Goal: Task Accomplishment & Management: Manage account settings

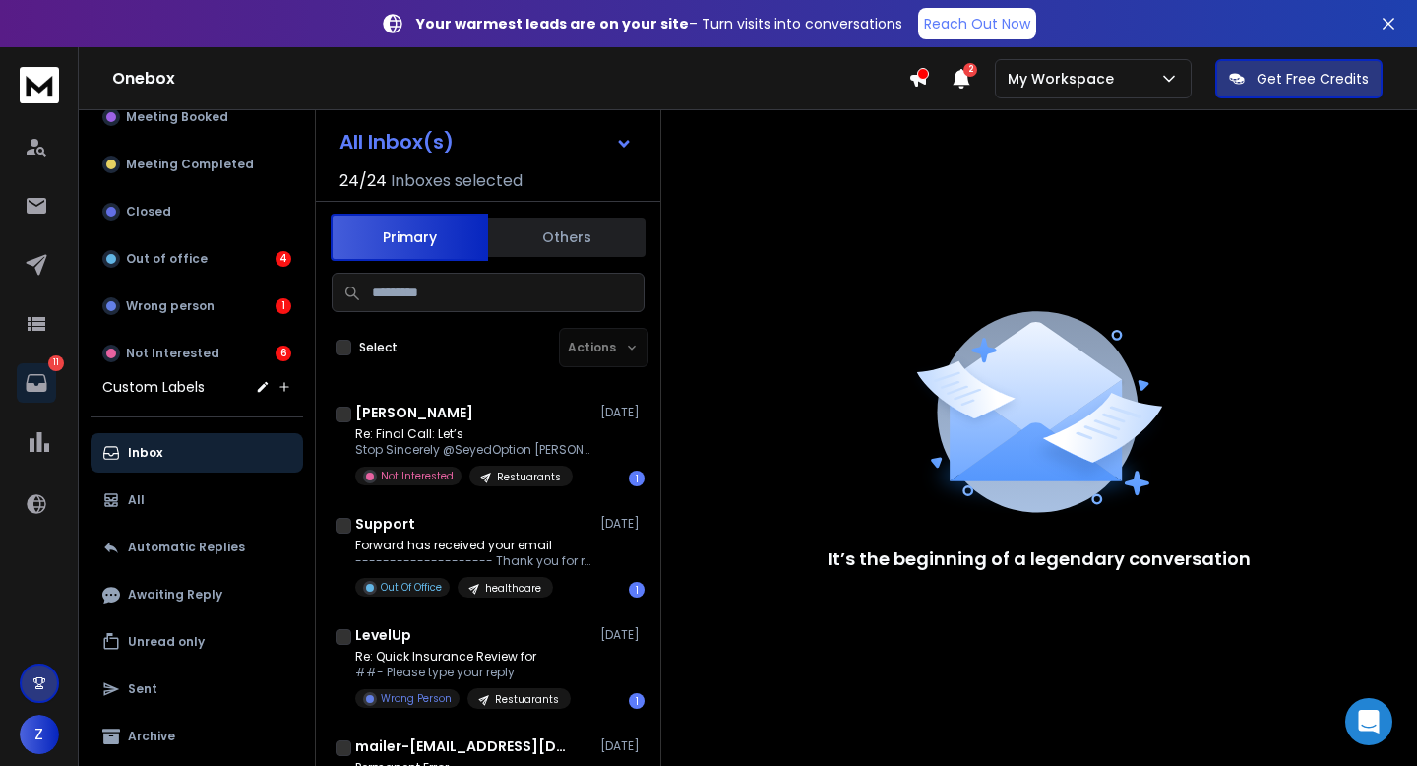
scroll to position [349, 0]
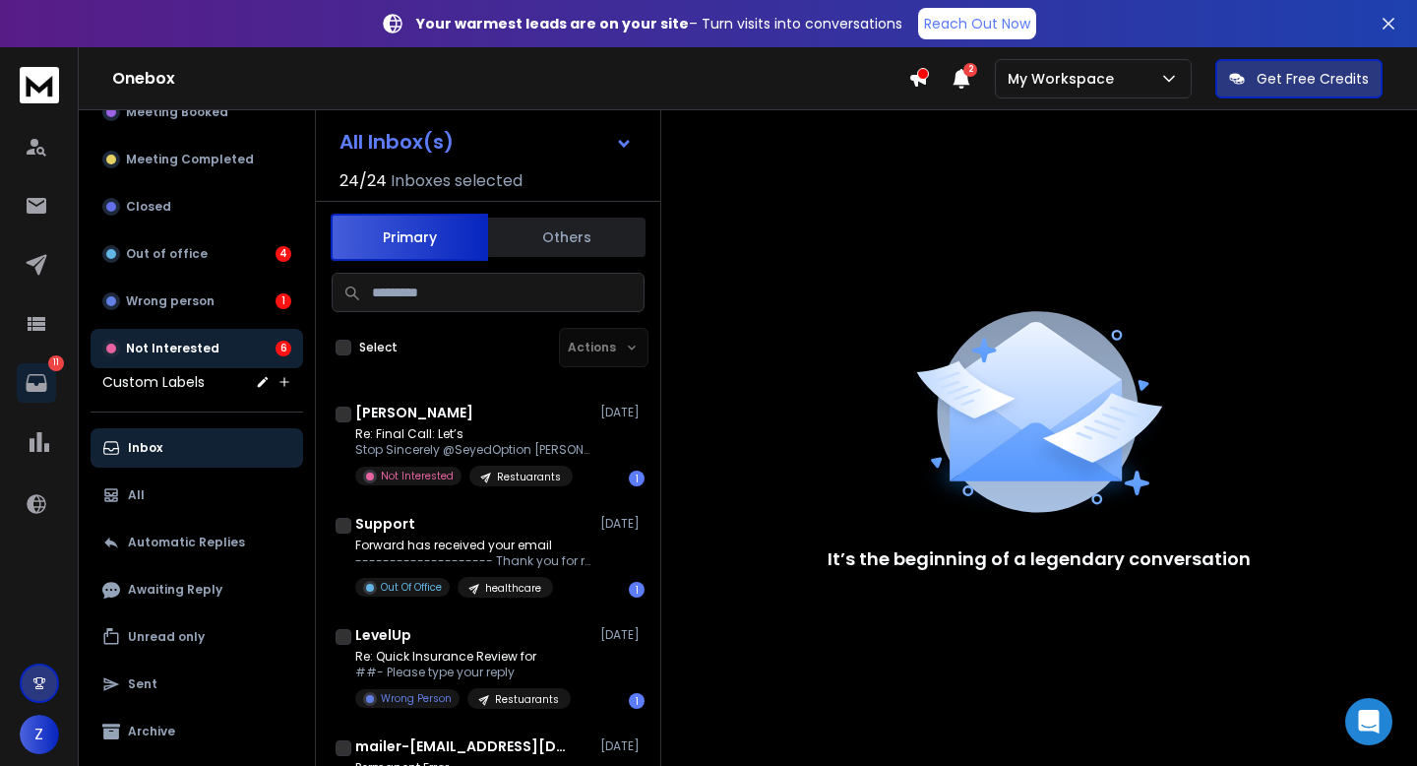
click at [184, 363] on button "Not Interested 6" at bounding box center [197, 348] width 213 height 39
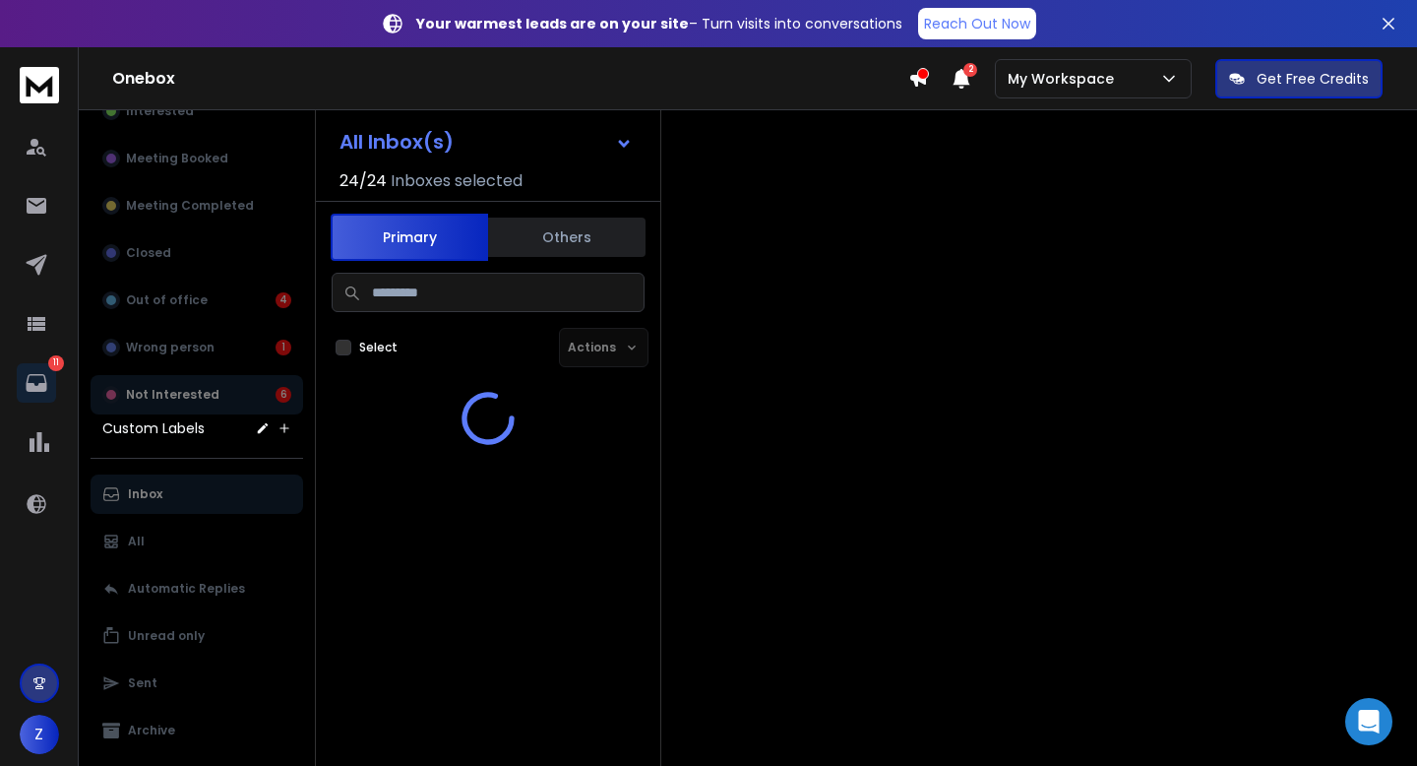
scroll to position [319, 0]
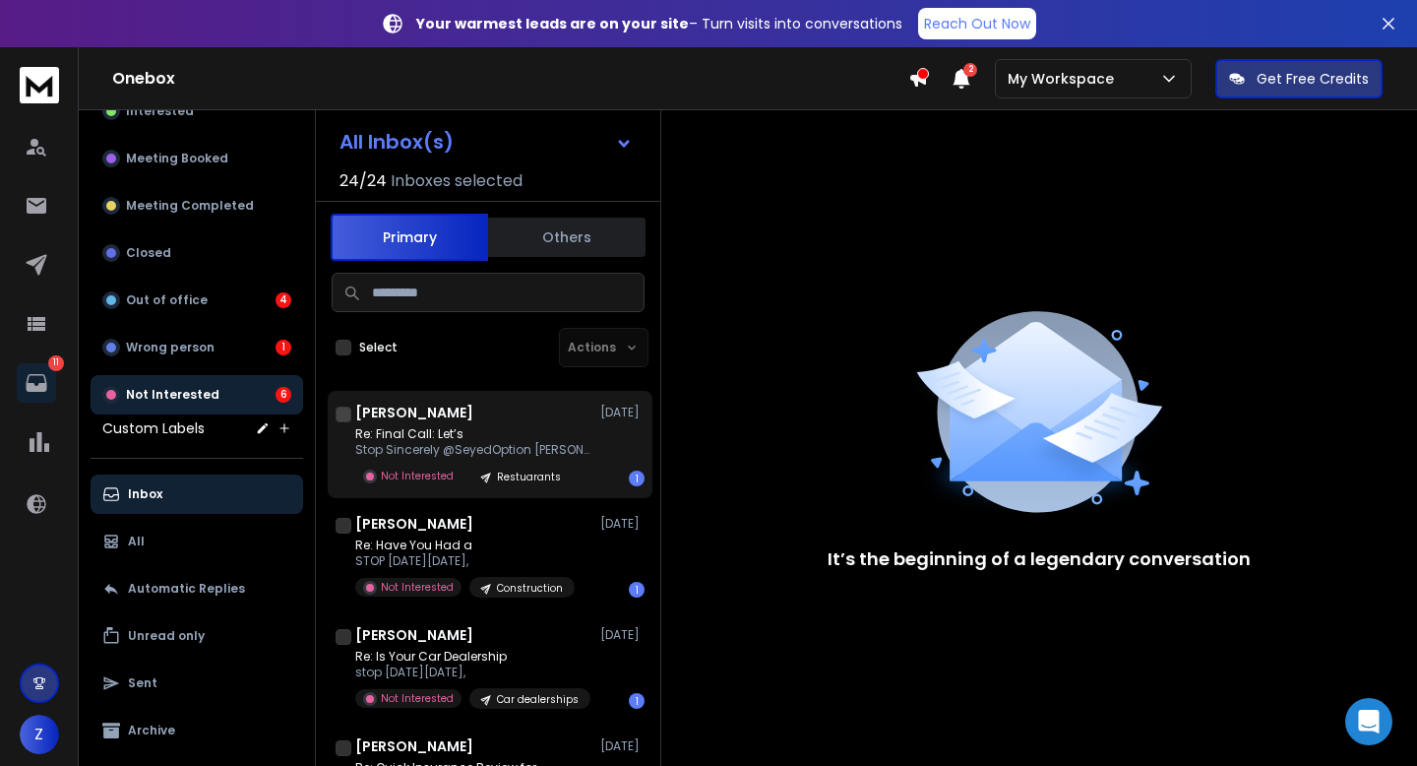
click at [478, 426] on p "Re: Final Call: Let’s" at bounding box center [473, 434] width 236 height 16
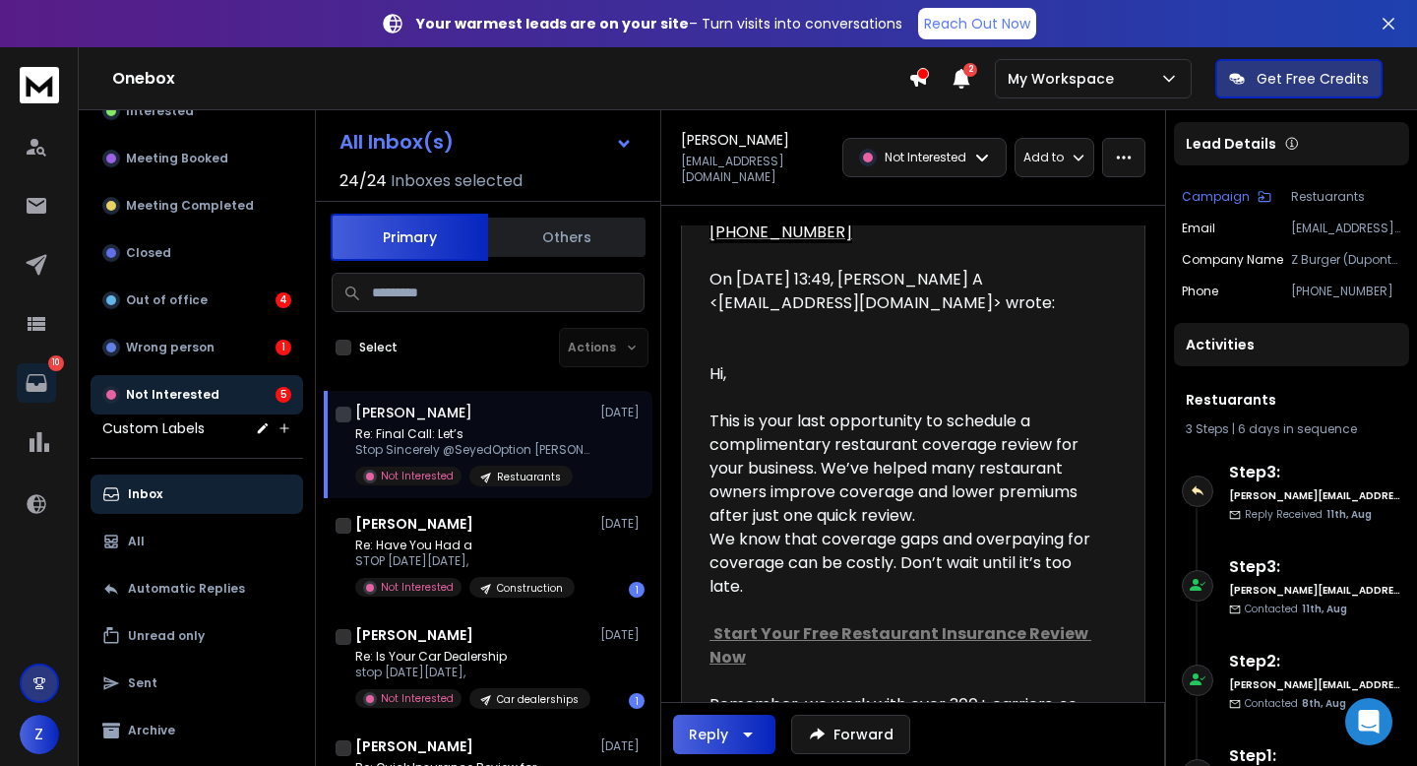
scroll to position [441, 0]
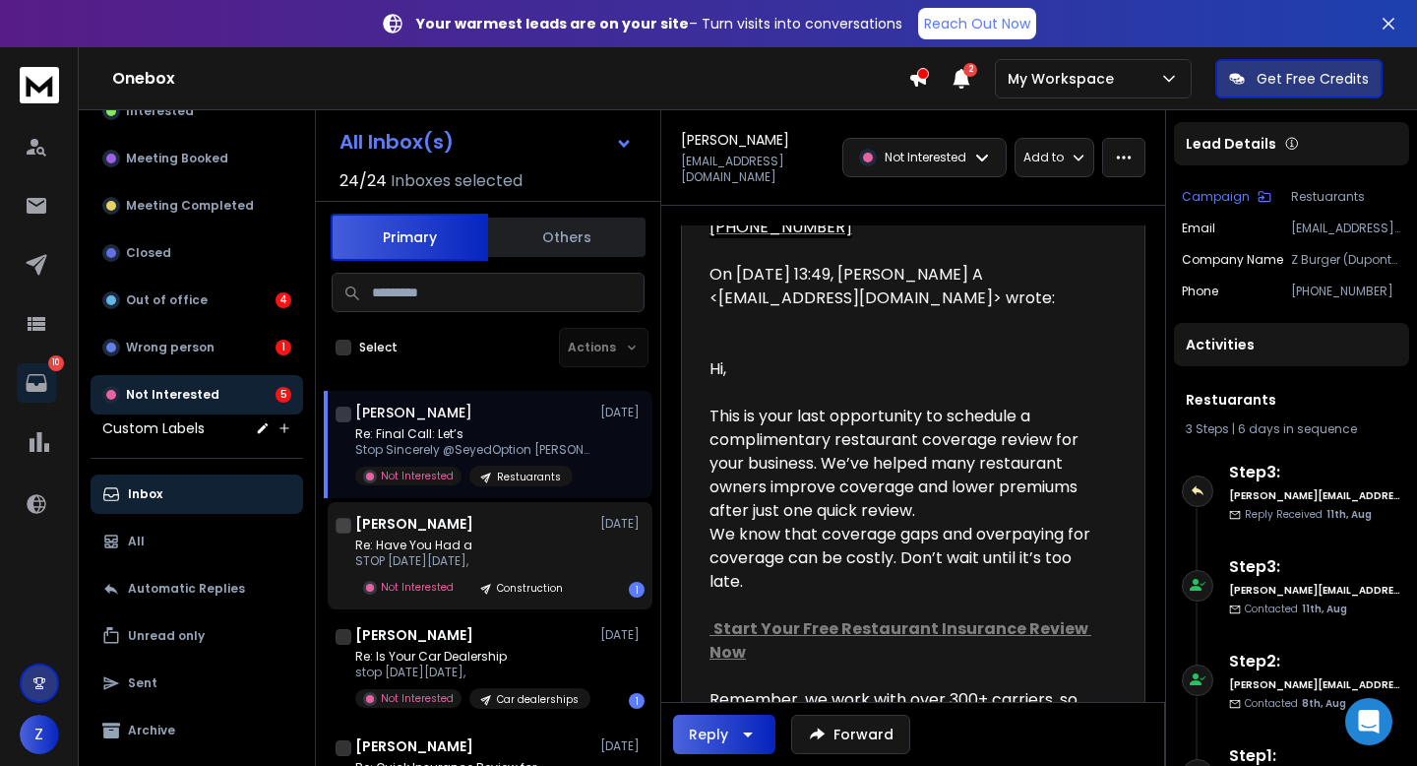
click at [468, 558] on p "STOP [DATE][DATE]," at bounding box center [464, 561] width 219 height 16
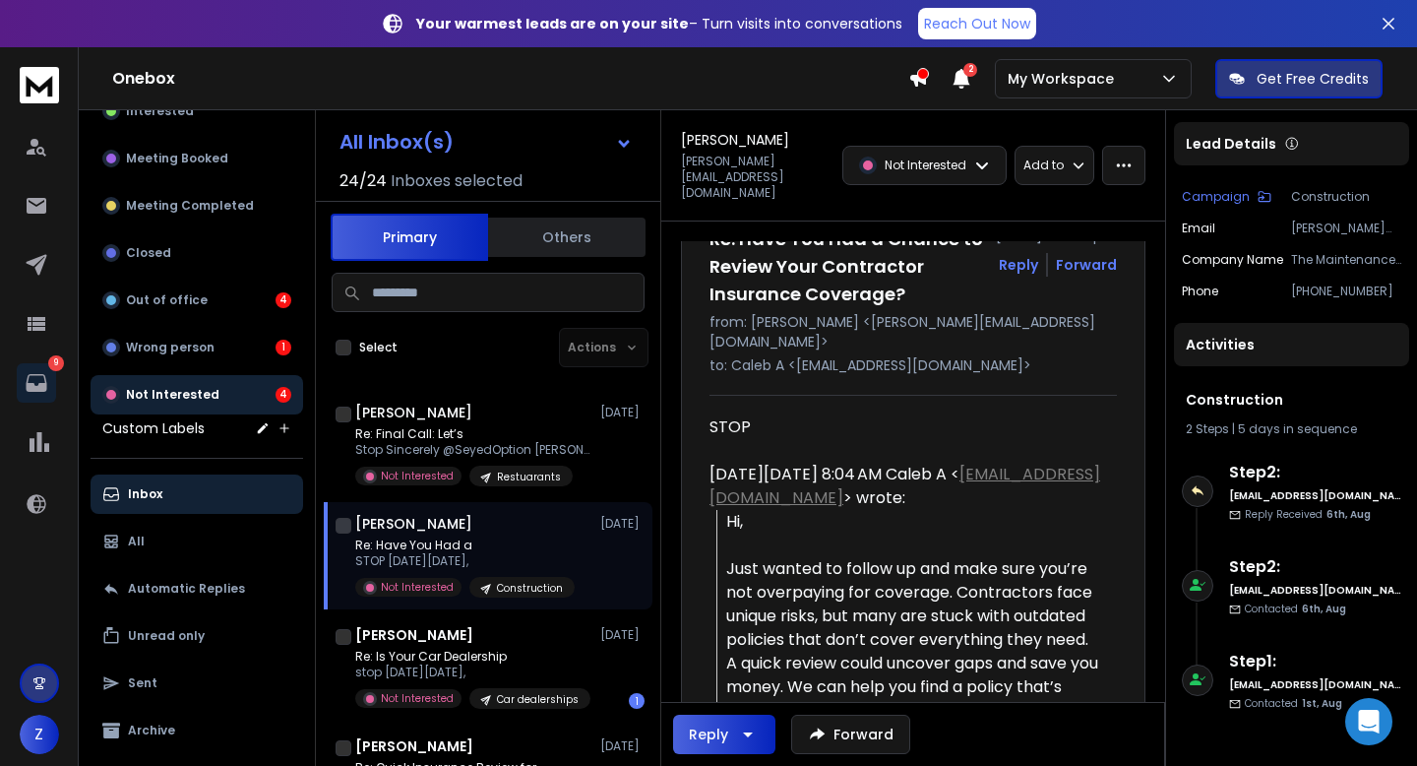
scroll to position [138, 0]
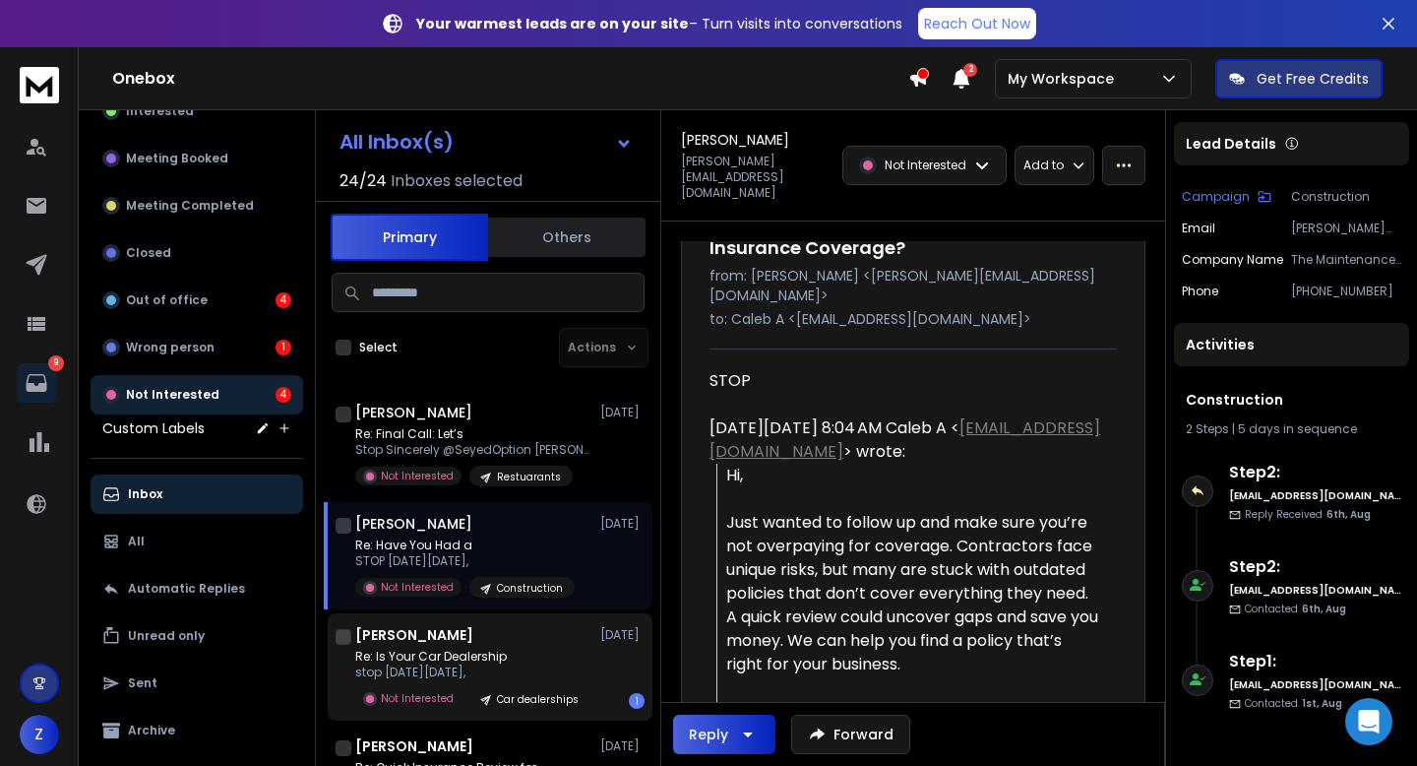
click at [416, 667] on p "stop [DATE][DATE]," at bounding box center [472, 672] width 235 height 16
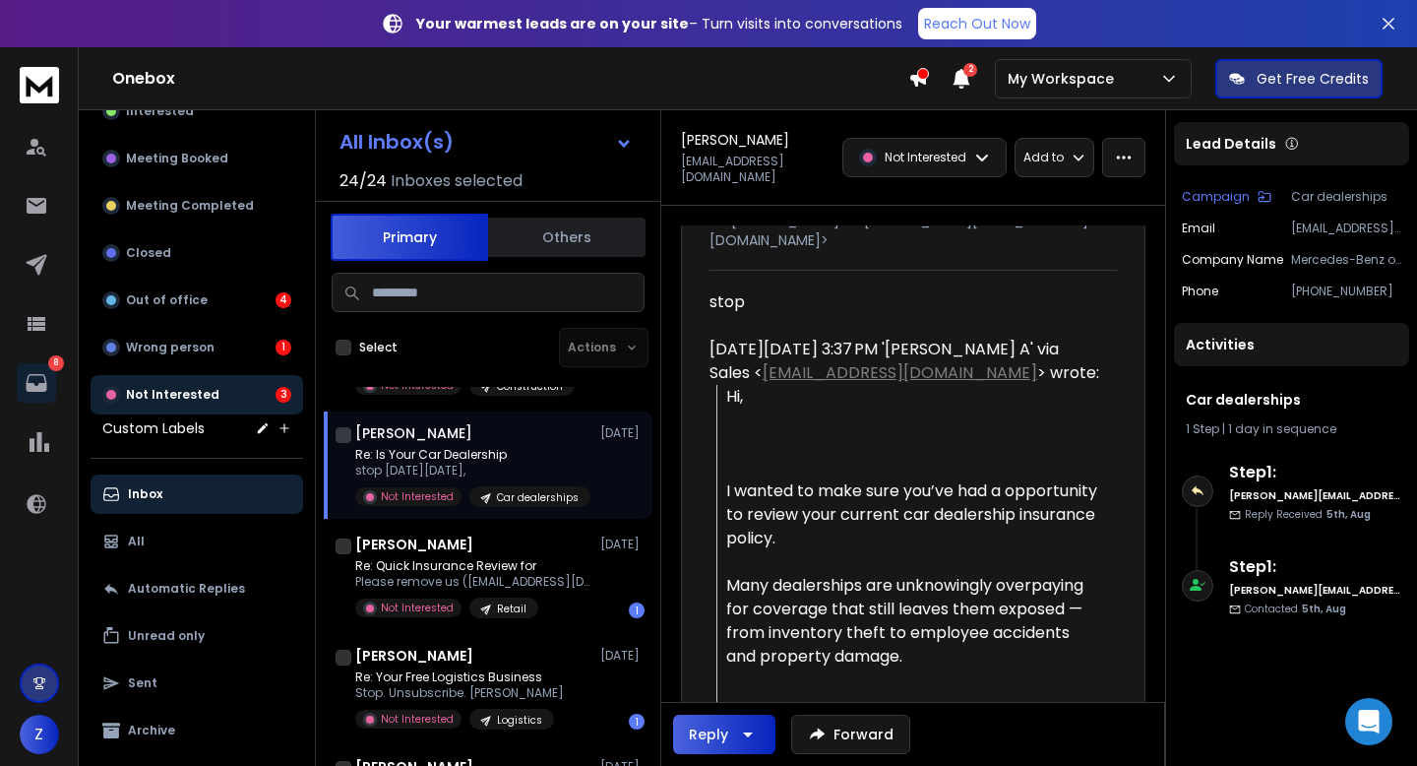
scroll to position [220, 0]
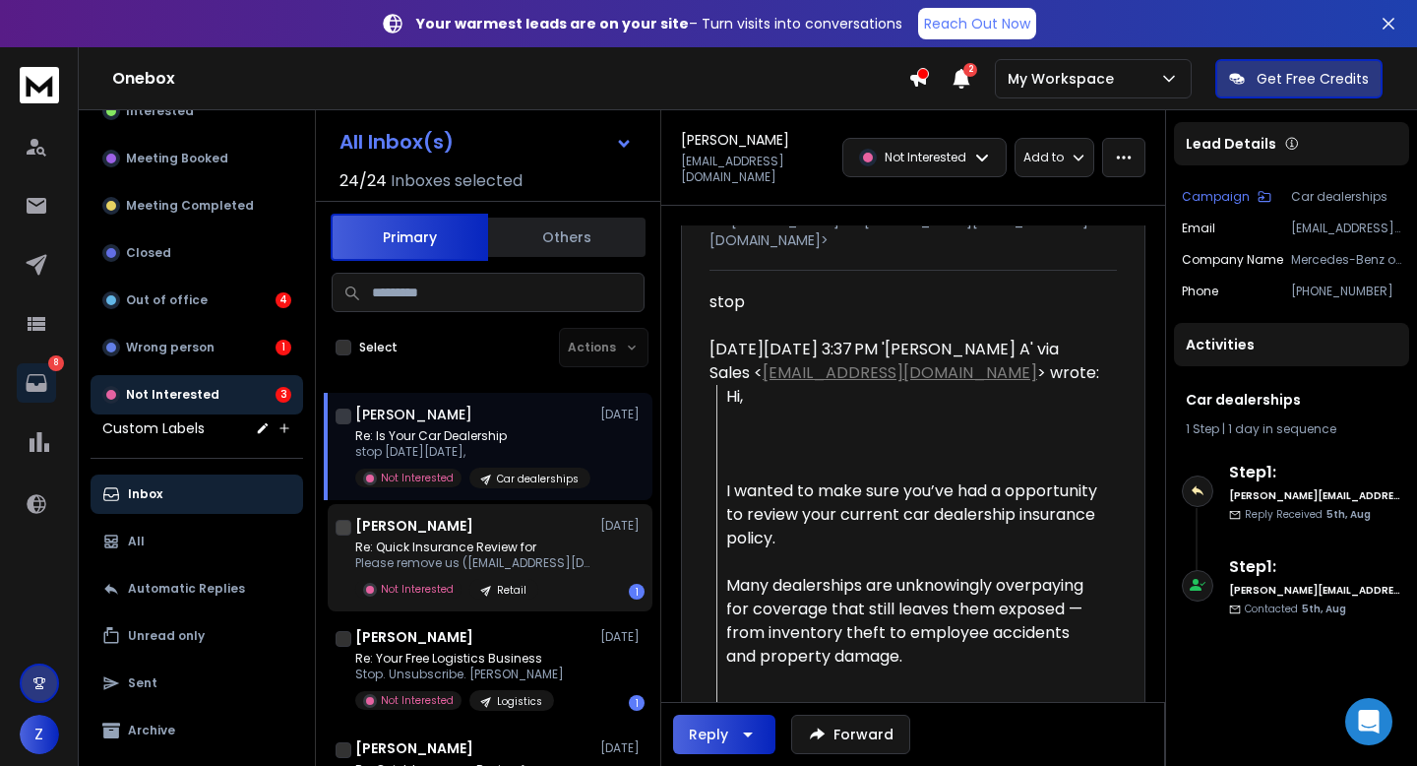
click at [460, 523] on div "Kristin Hilton 01 Aug" at bounding box center [499, 526] width 289 height 20
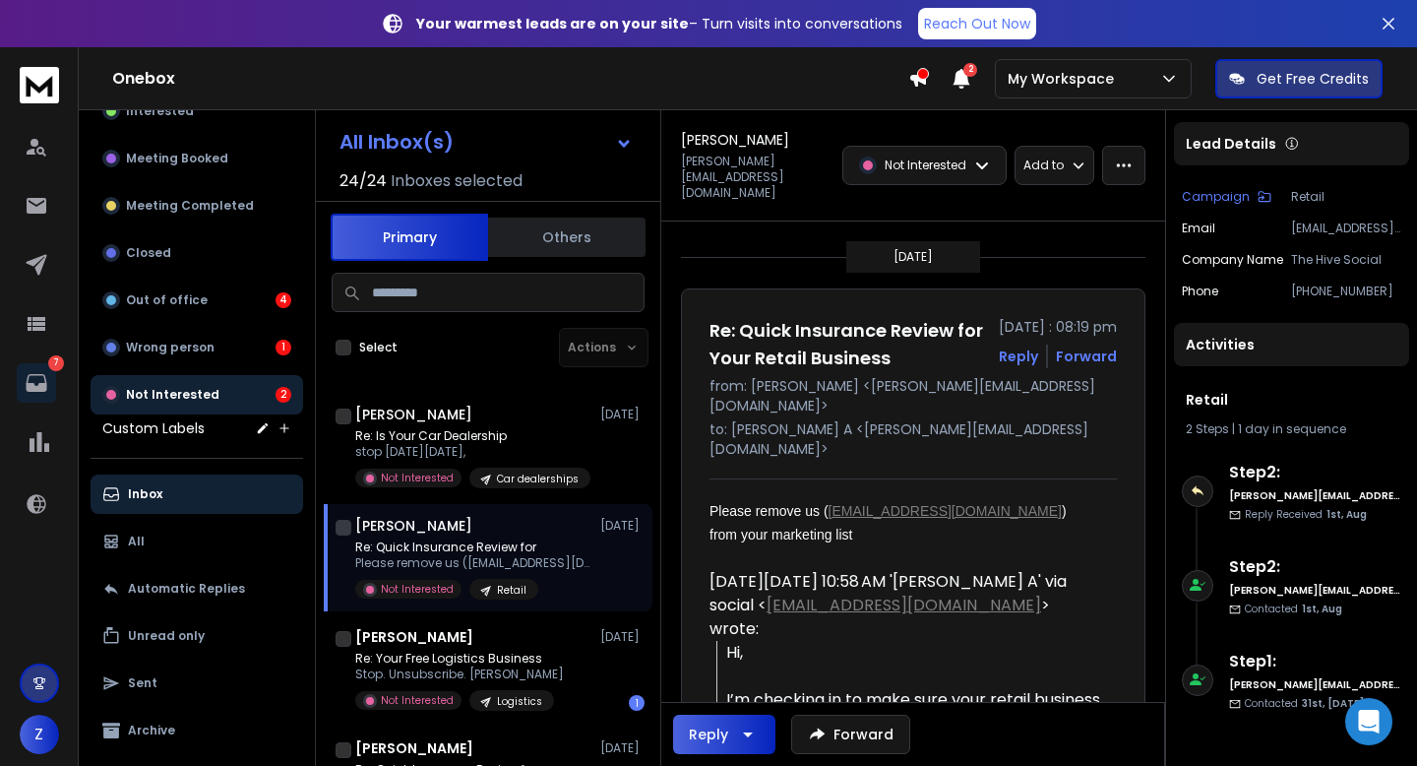
scroll to position [347, 0]
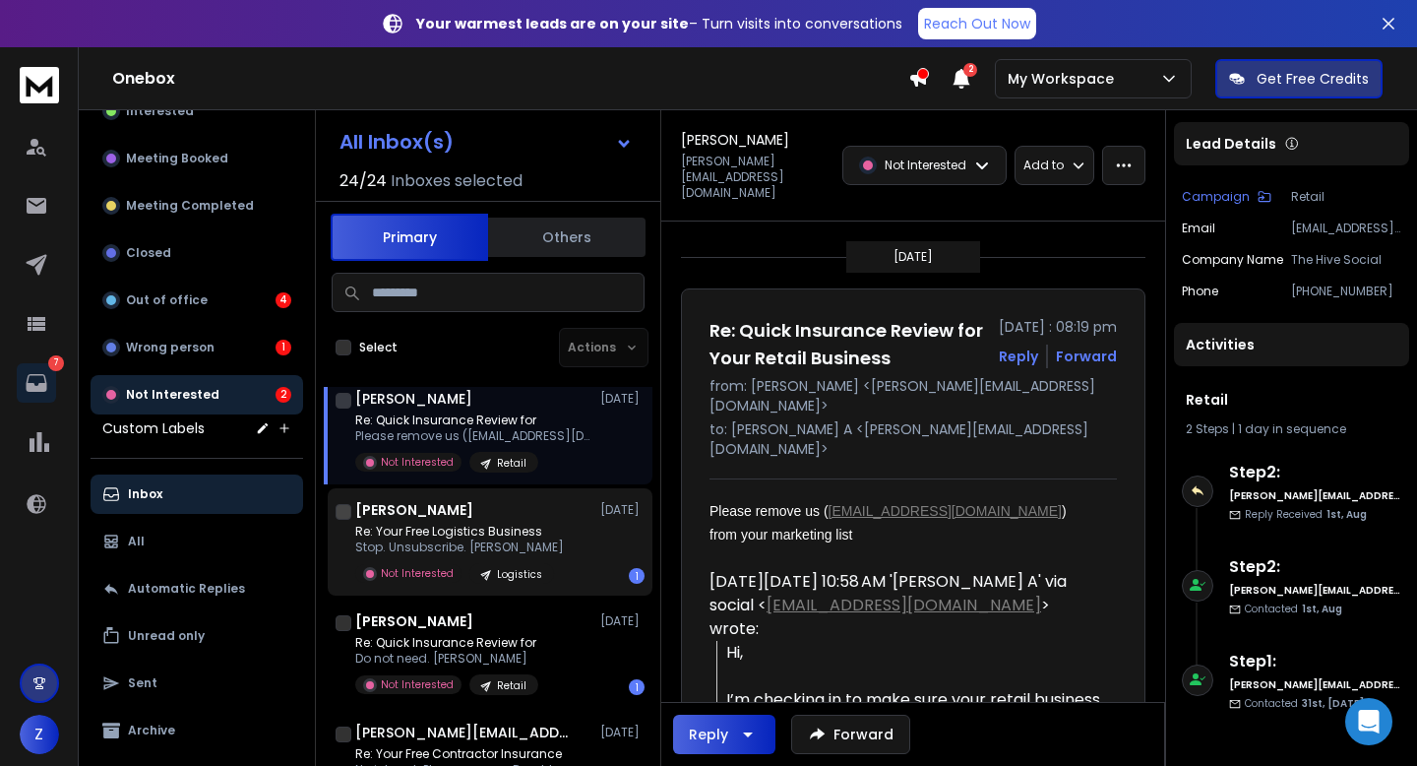
click at [521, 548] on p "Stop. Unsubscribe. [PERSON_NAME]" at bounding box center [459, 547] width 209 height 16
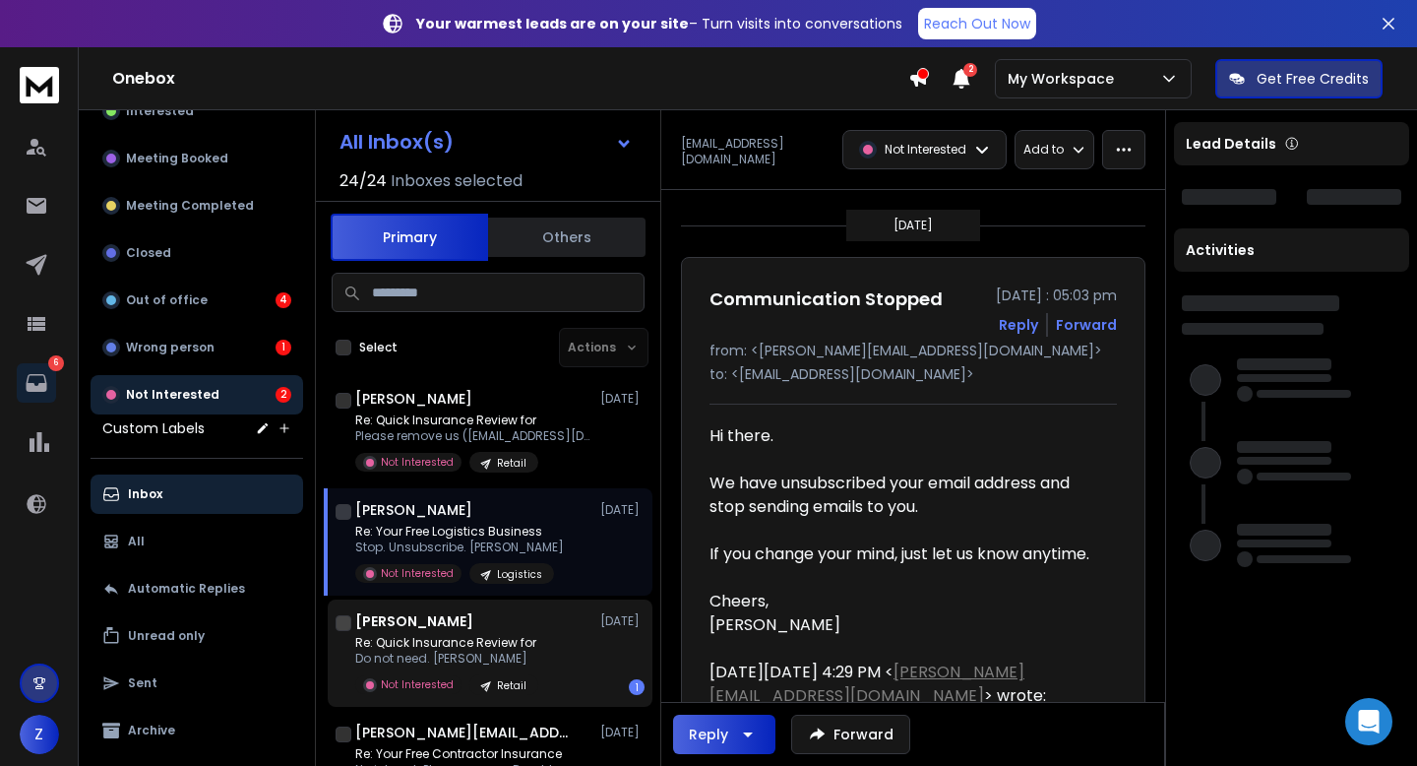
click at [487, 633] on div "Greg Phelps 31 Jul Re: Quick Insurance Review for Do not need. Gregory Phelps N…" at bounding box center [499, 653] width 289 height 84
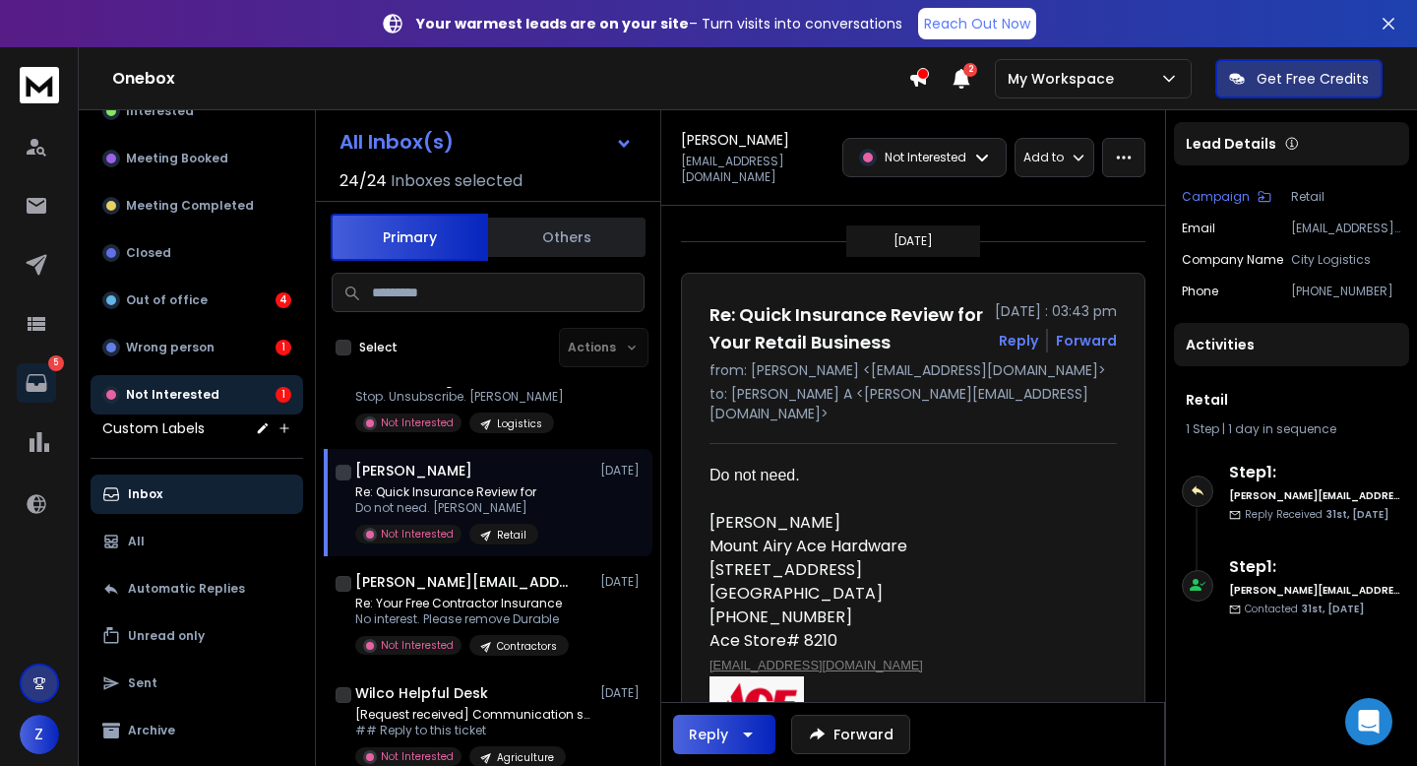
scroll to position [500, 0]
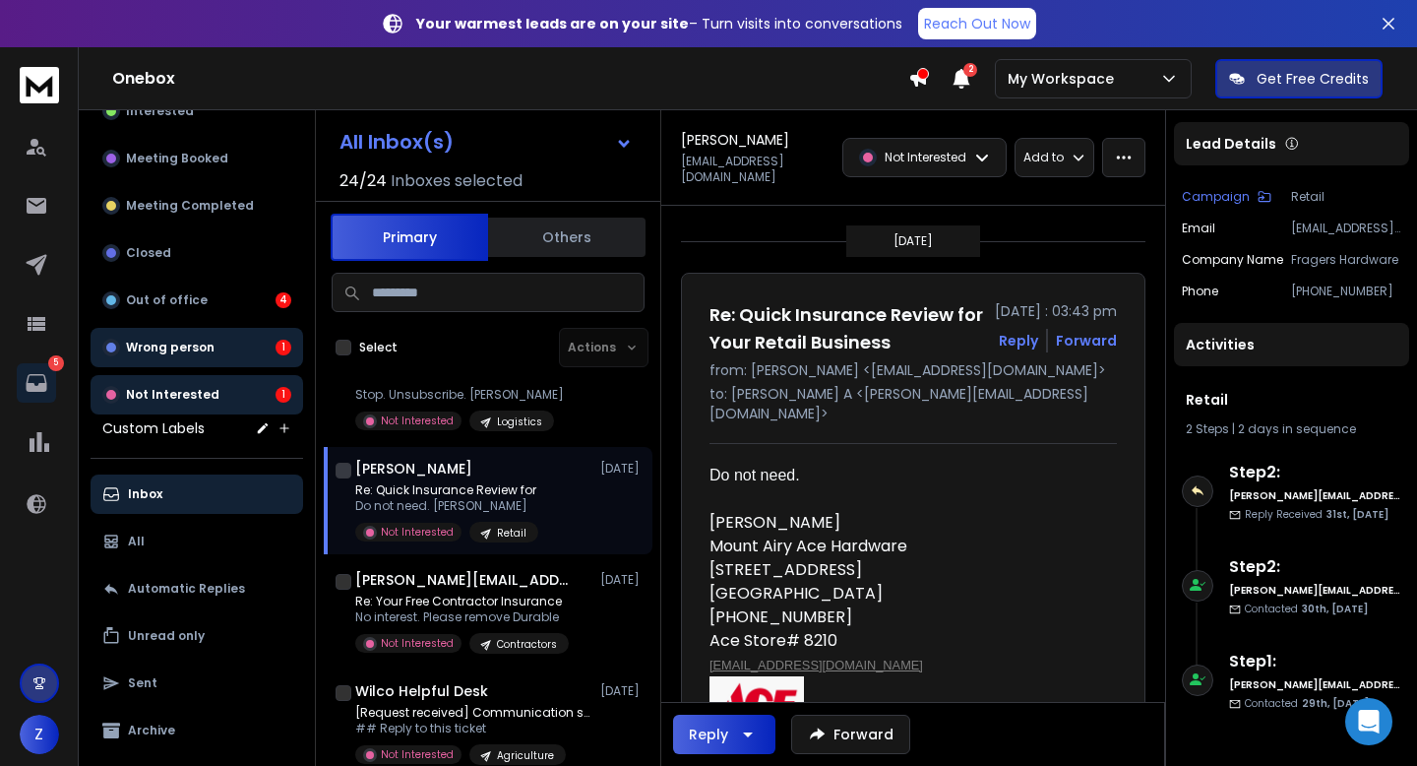
click at [187, 328] on button "Wrong person 1" at bounding box center [197, 347] width 213 height 39
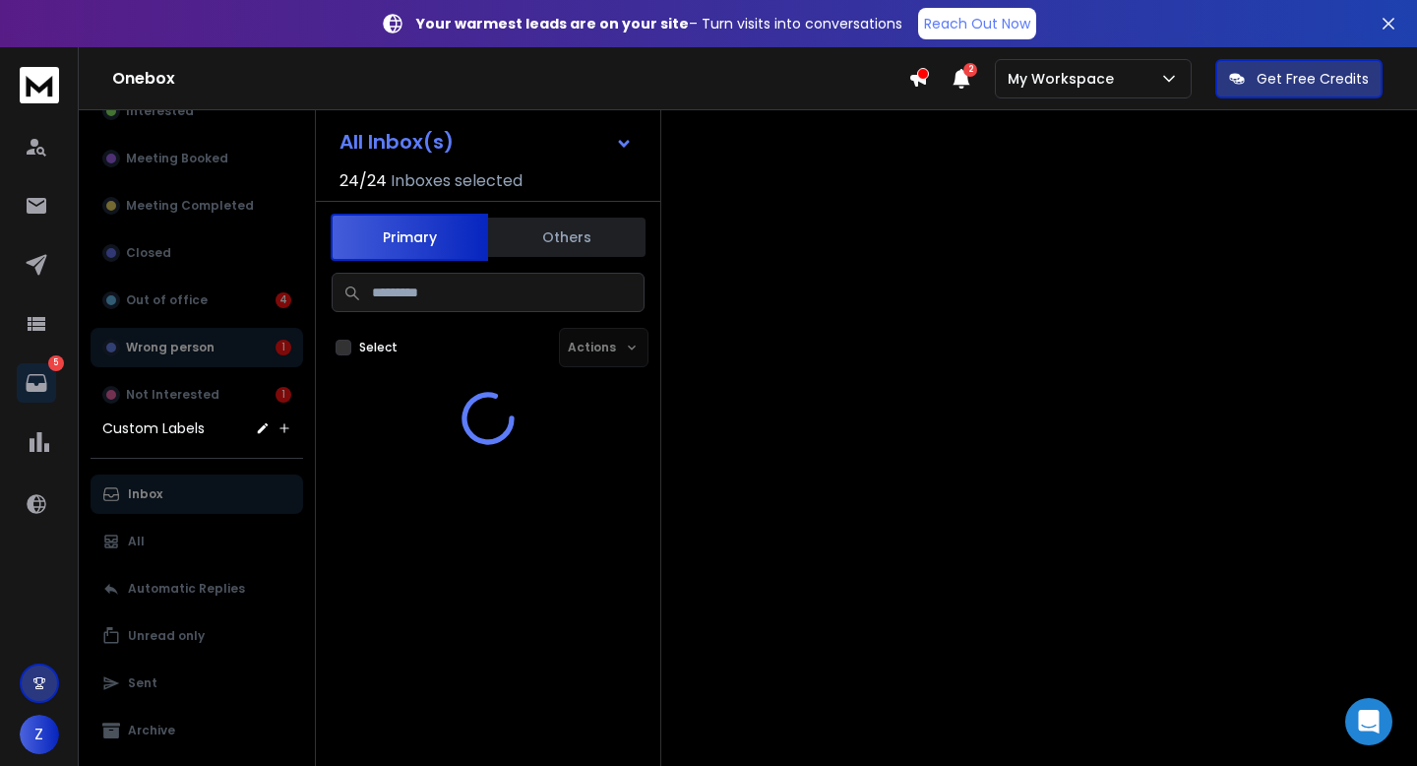
scroll to position [0, 0]
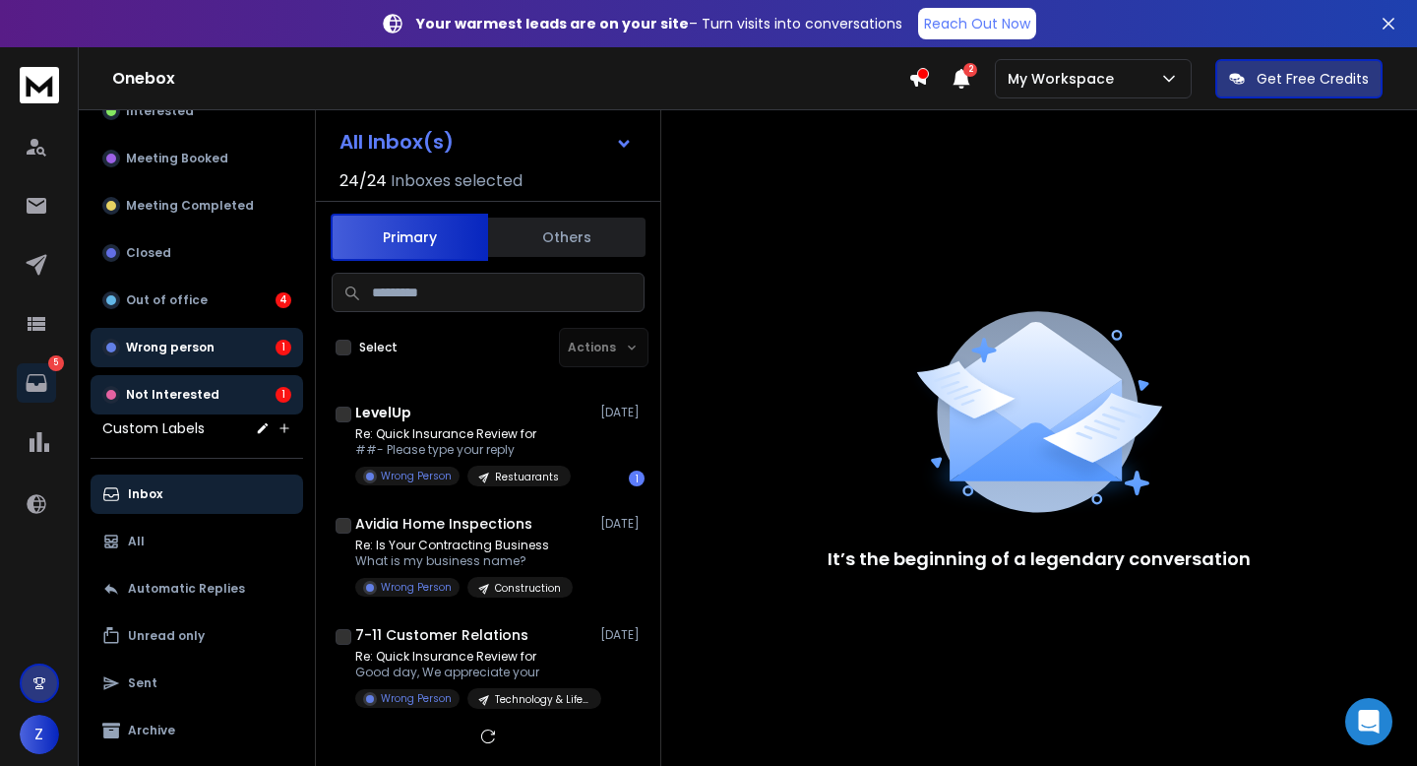
click at [200, 387] on p "Not Interested" at bounding box center [172, 395] width 93 height 16
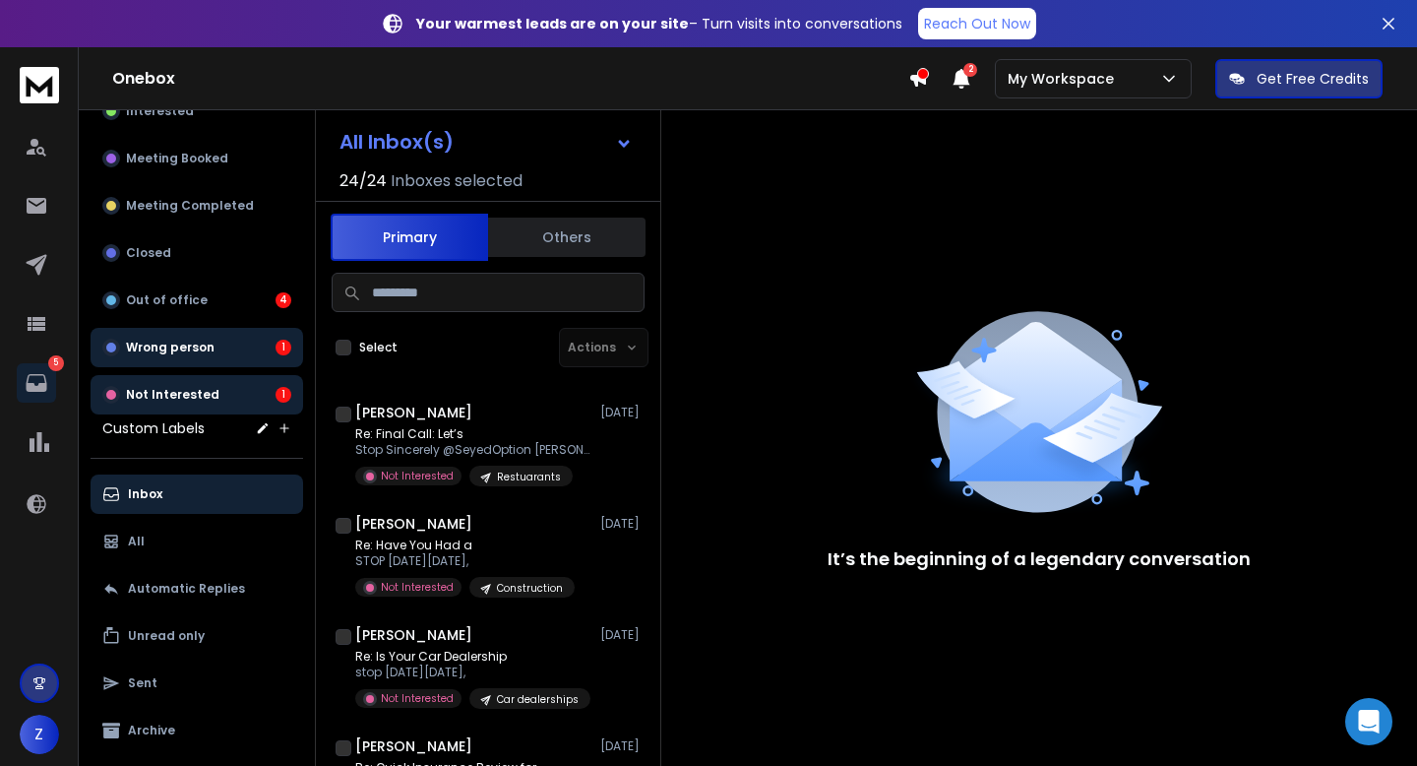
click at [203, 328] on button "Wrong person 1" at bounding box center [197, 347] width 213 height 39
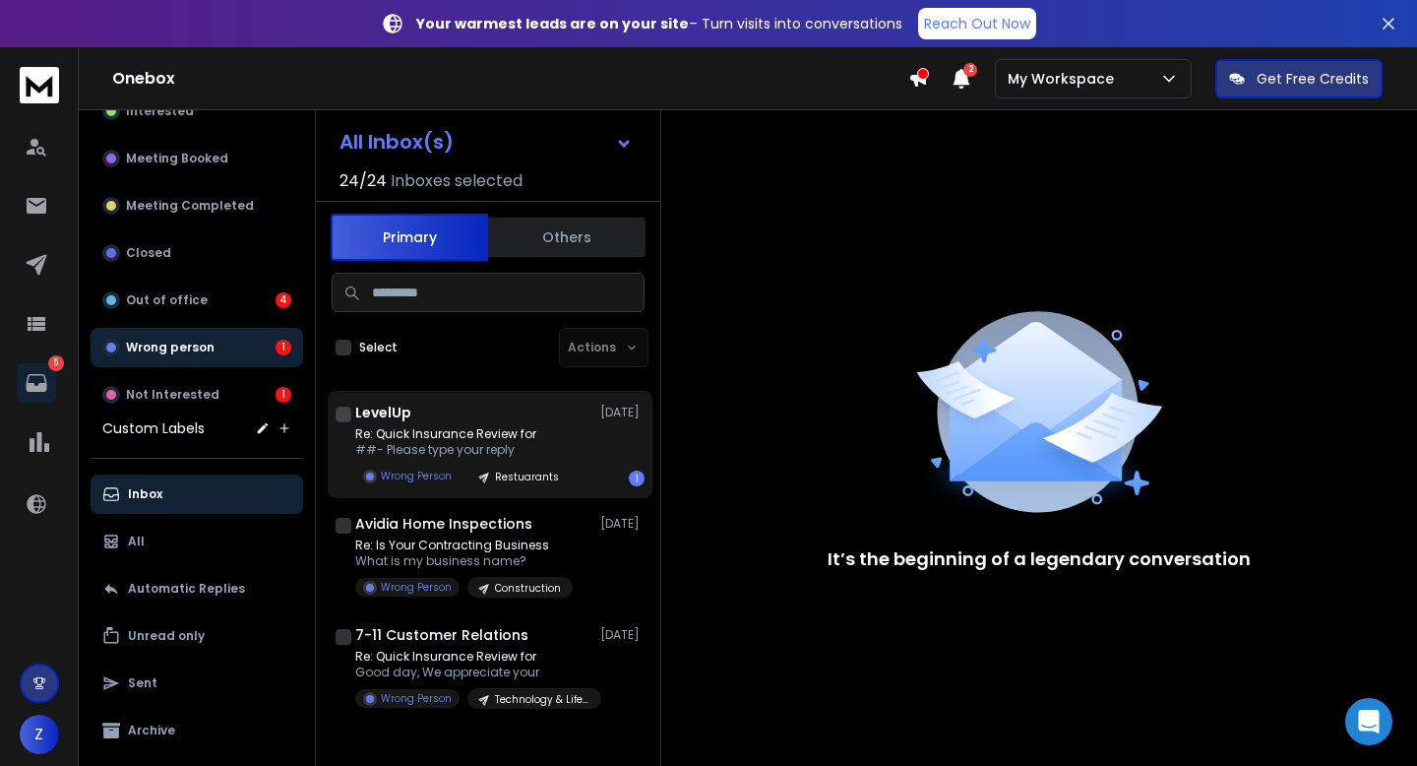
click at [490, 443] on p "##- Please type your reply" at bounding box center [462, 450] width 215 height 16
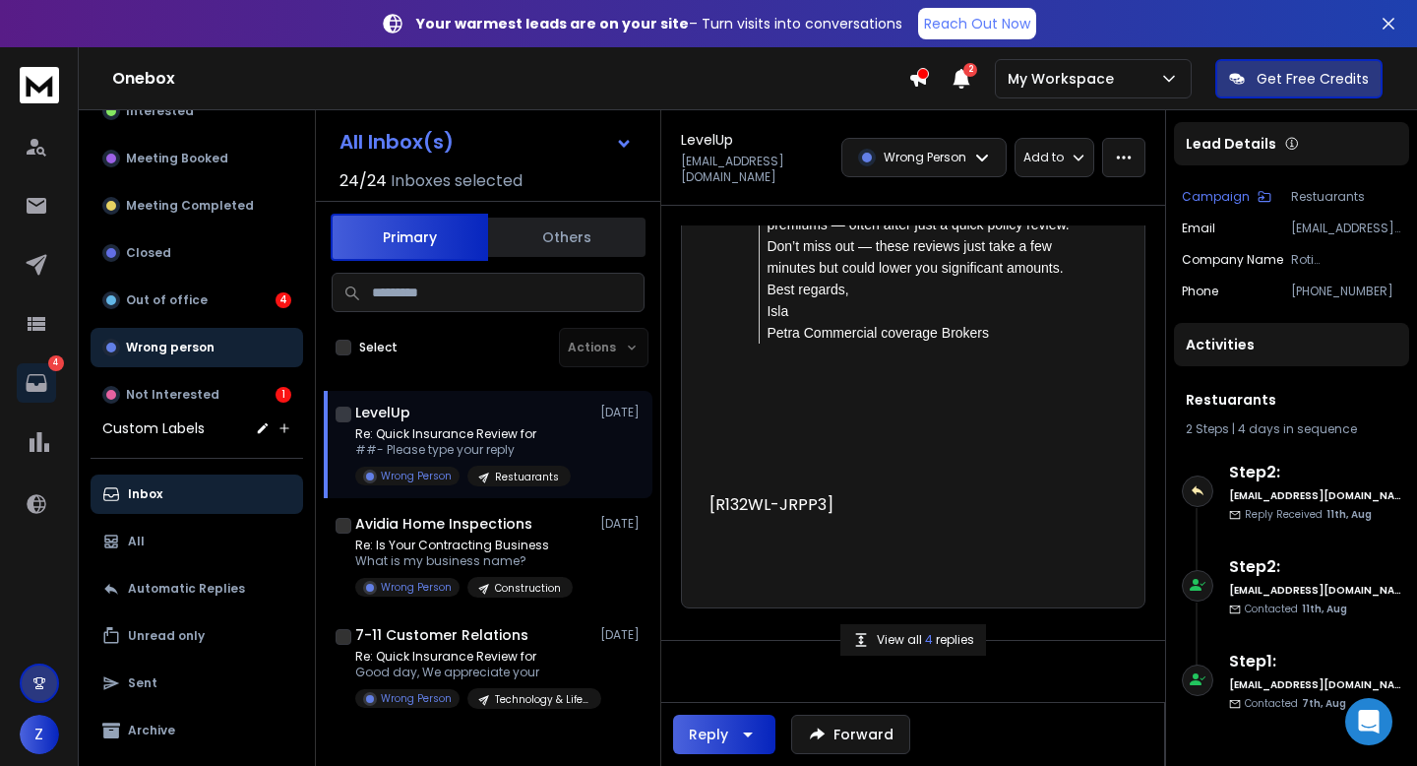
scroll to position [1692, 0]
click at [901, 637] on p "View all 4 replies" at bounding box center [925, 640] width 97 height 16
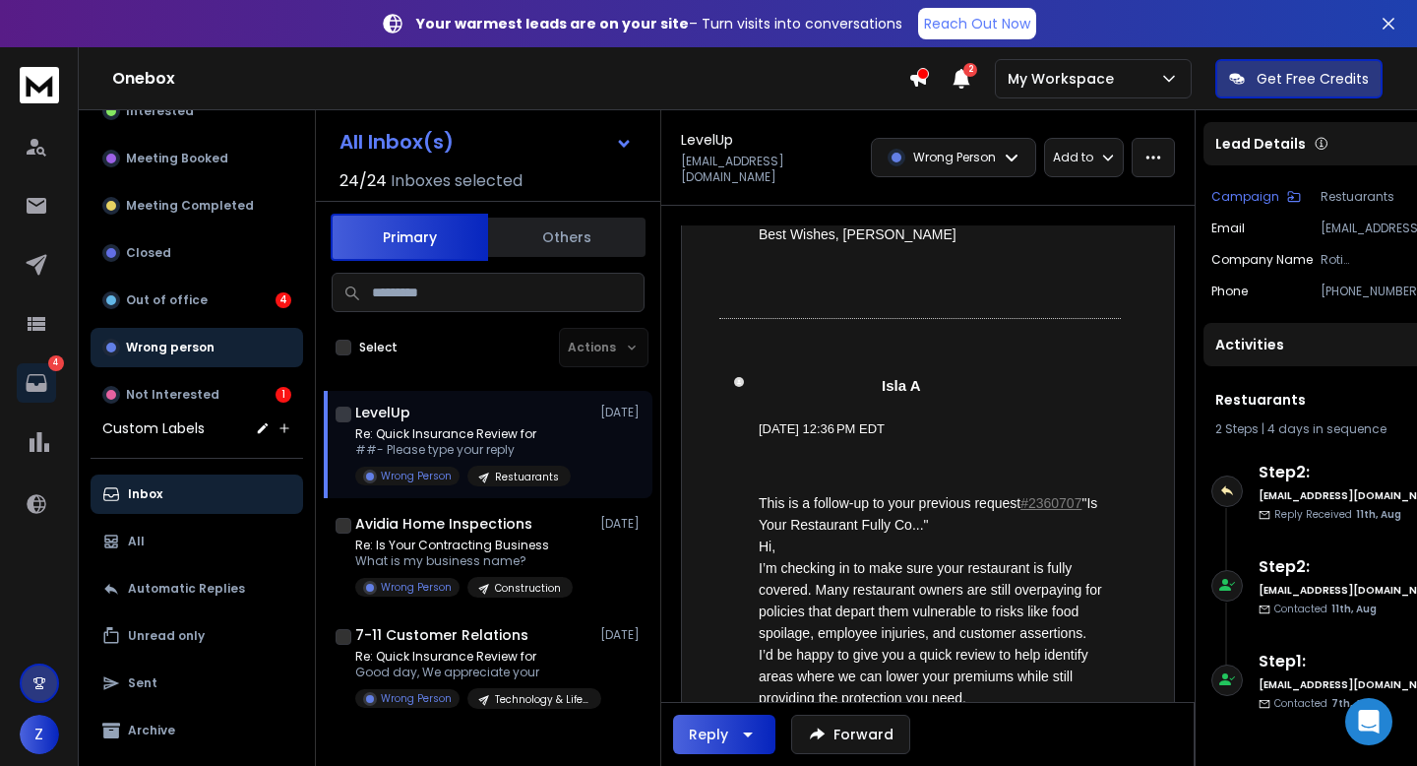
scroll to position [691, 0]
click at [738, 388] on img at bounding box center [739, 383] width 10 height 10
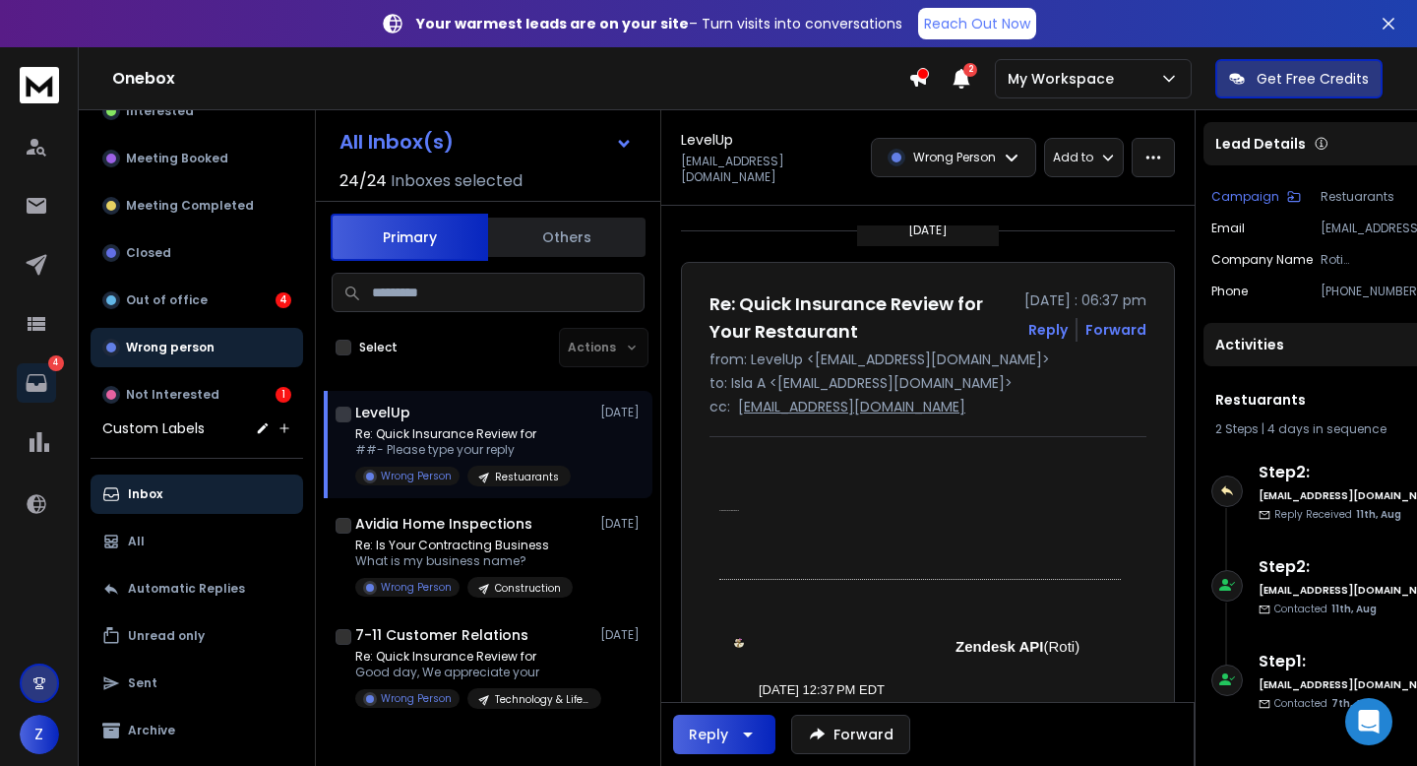
scroll to position [0, 0]
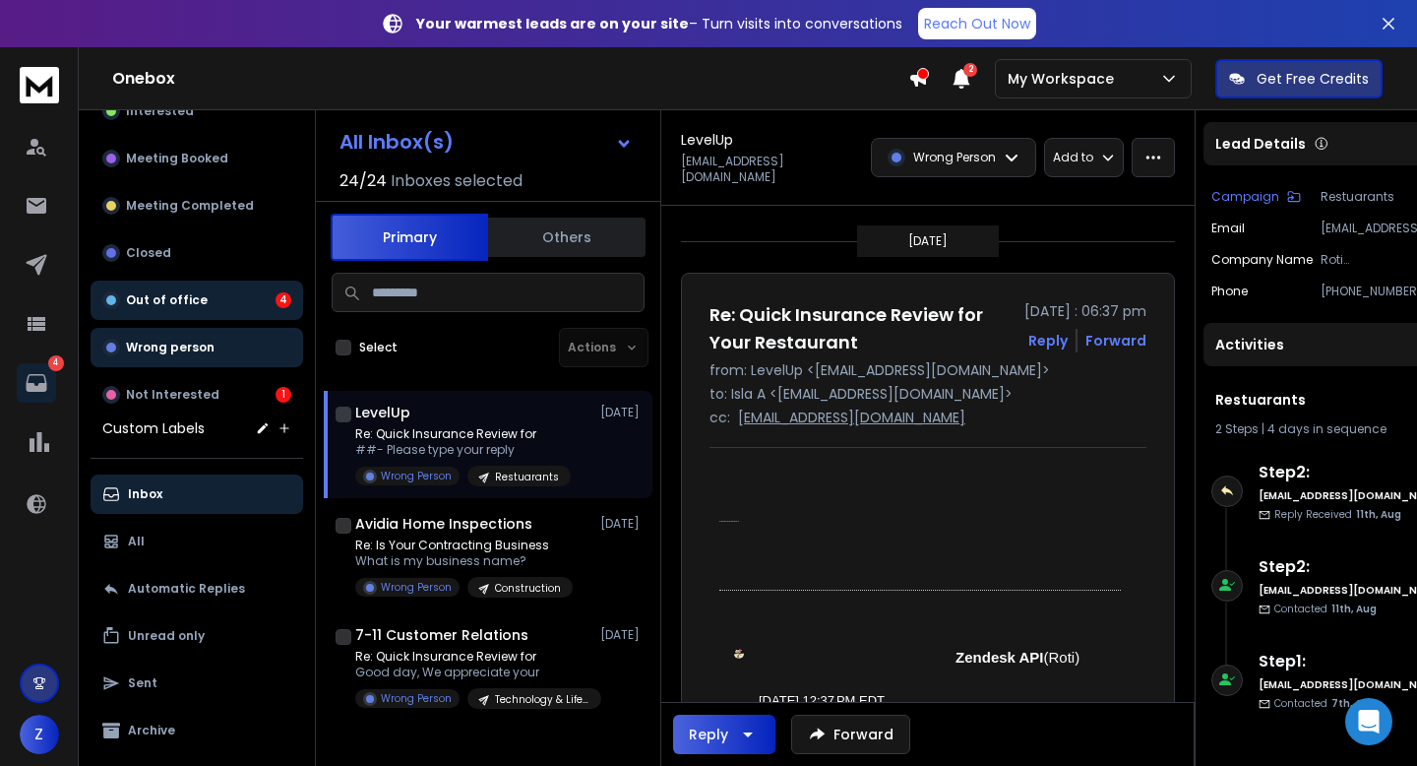
click at [197, 292] on p "Out of office" at bounding box center [167, 300] width 82 height 16
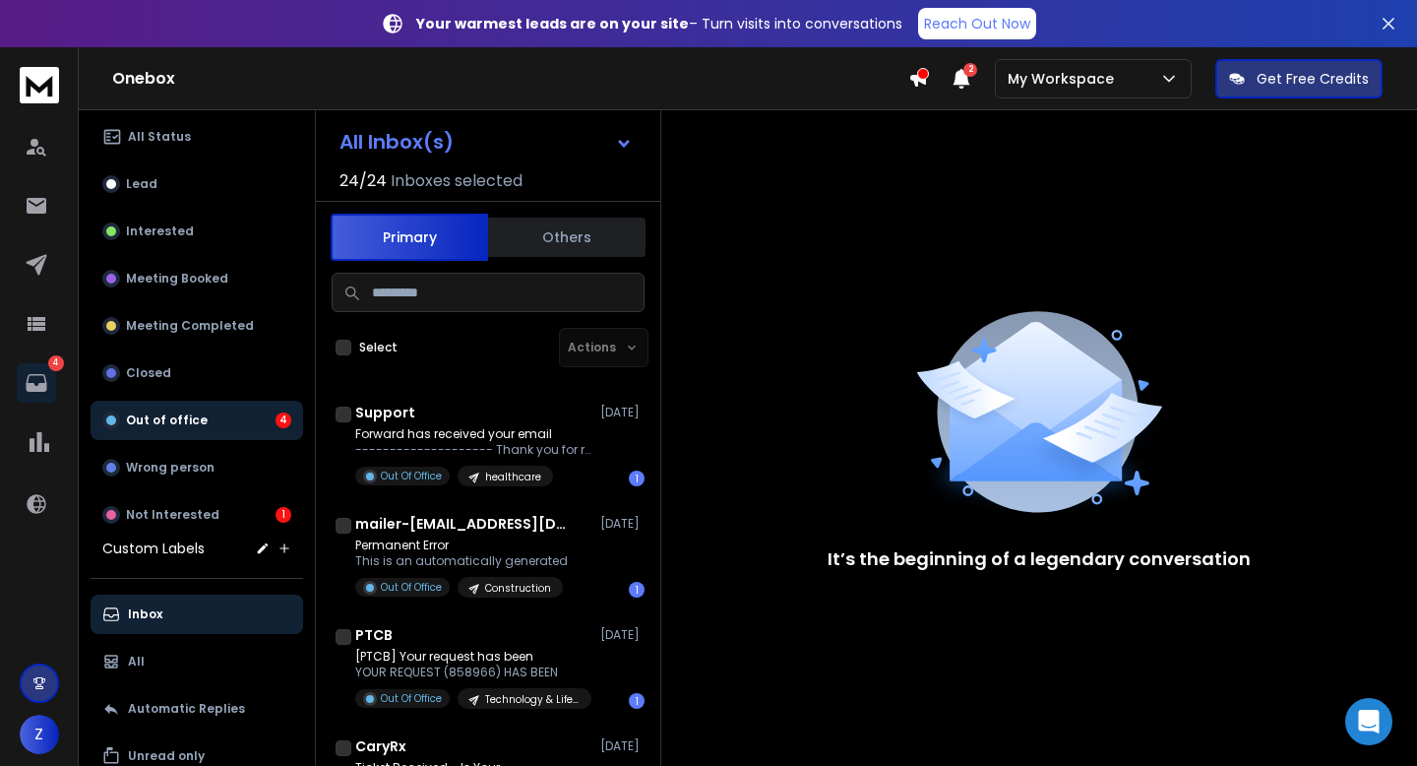
scroll to position [180, 0]
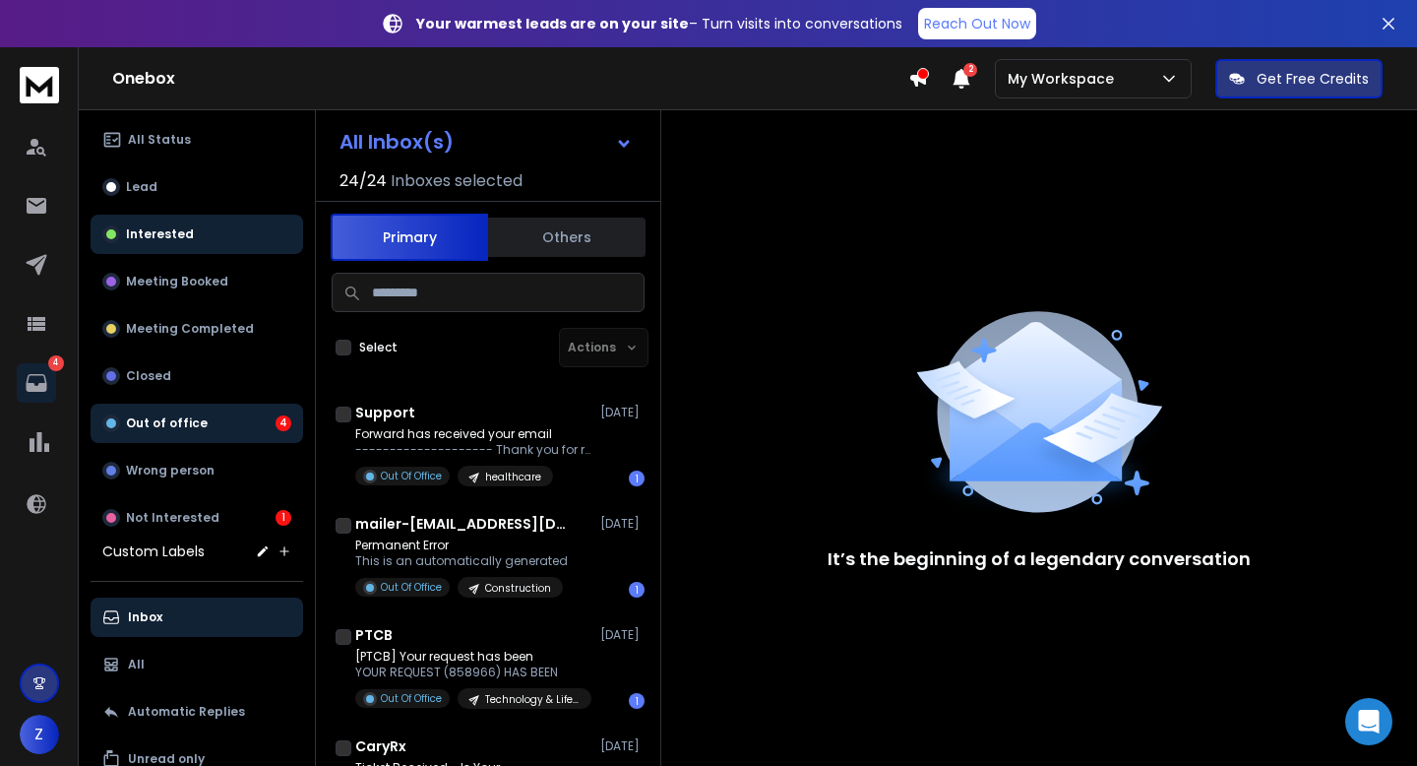
click at [161, 234] on p "Interested" at bounding box center [160, 234] width 68 height 16
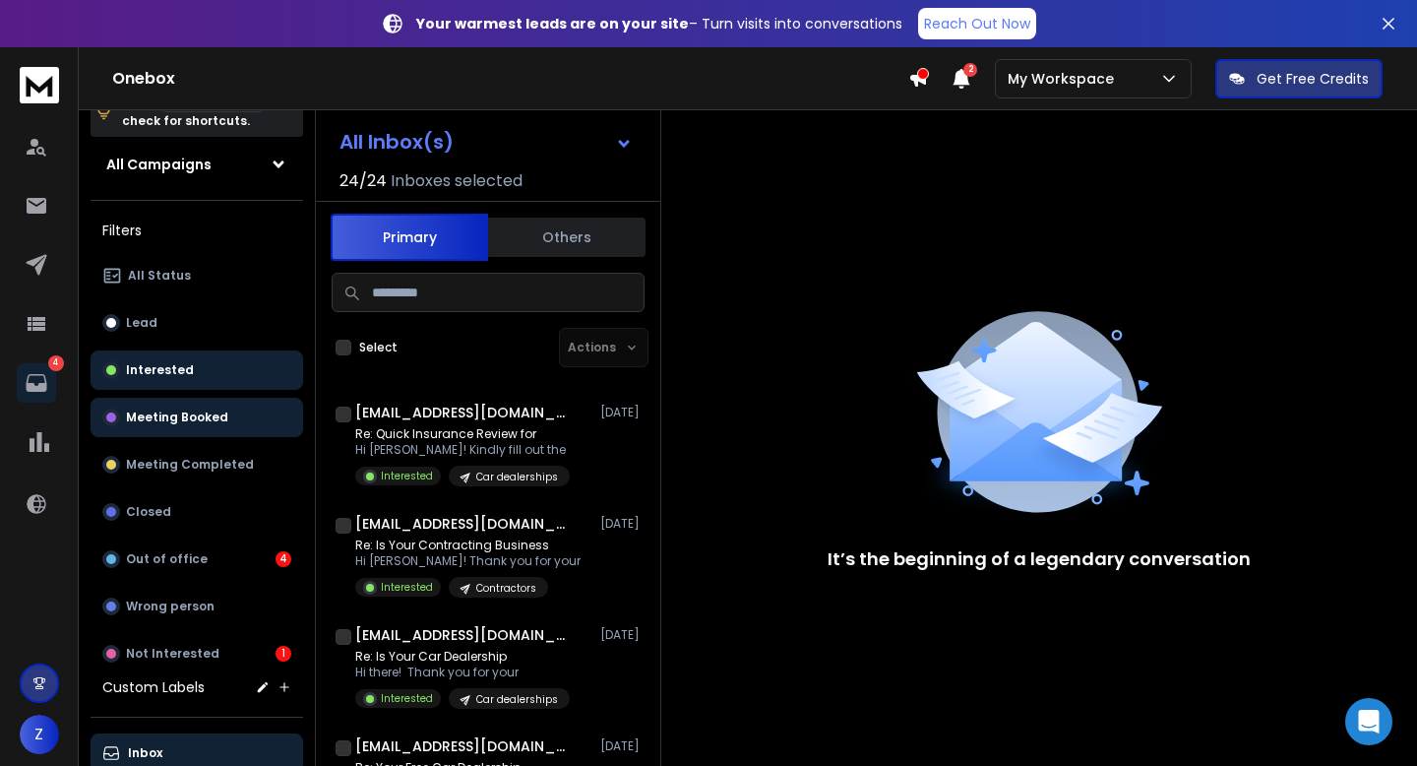
scroll to position [0, 0]
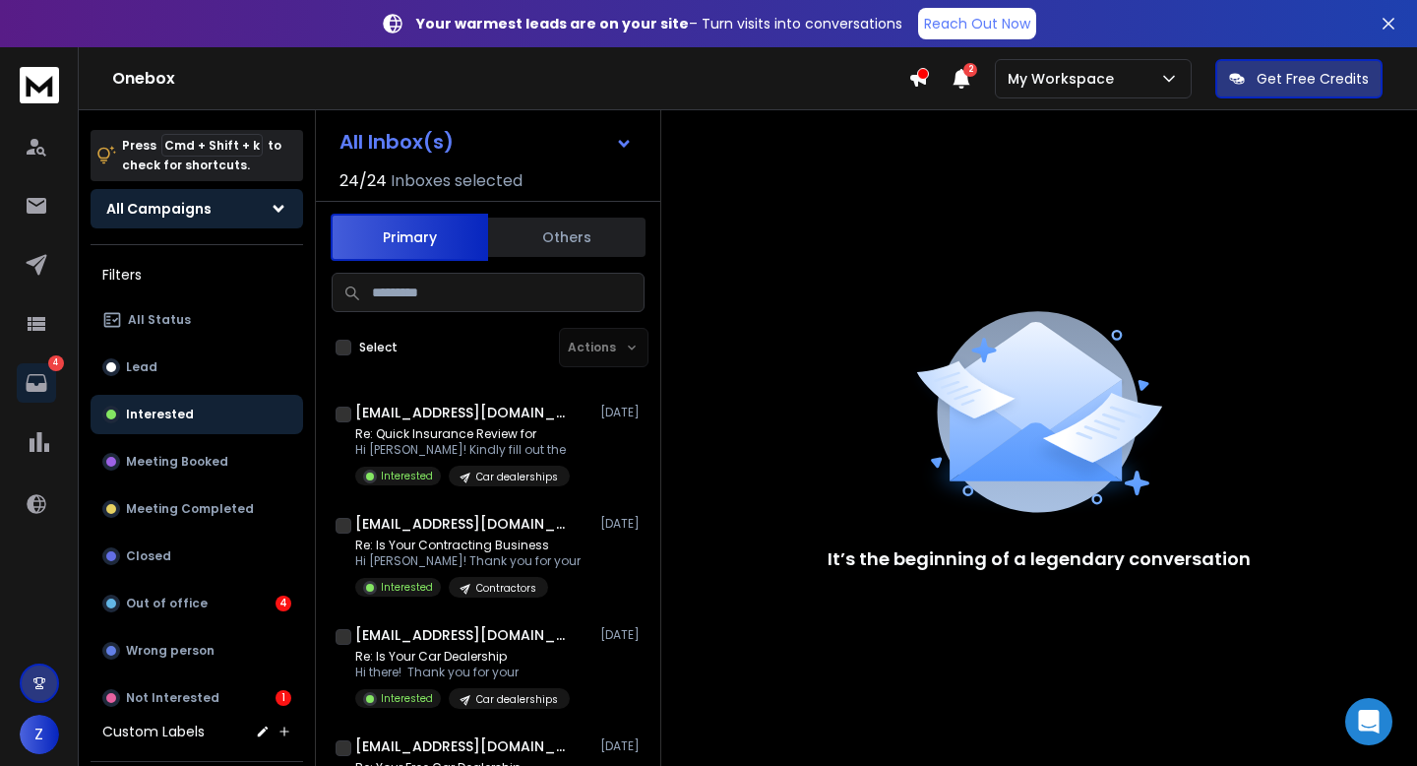
click at [274, 209] on icon at bounding box center [278, 208] width 11 height 7
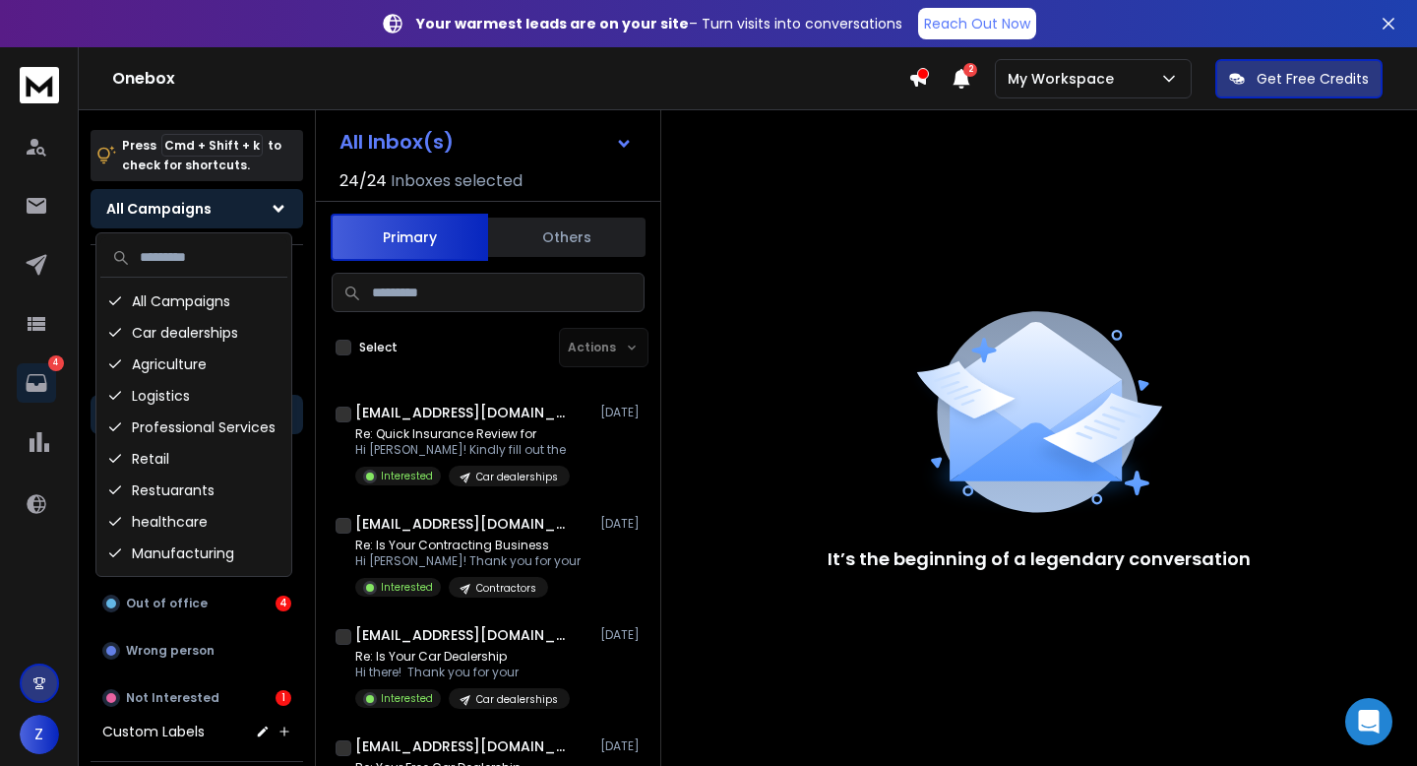
click at [274, 209] on icon at bounding box center [278, 208] width 11 height 7
click at [712, 210] on div "It’s the beginning of a legendary conversation" at bounding box center [1039, 435] width 756 height 650
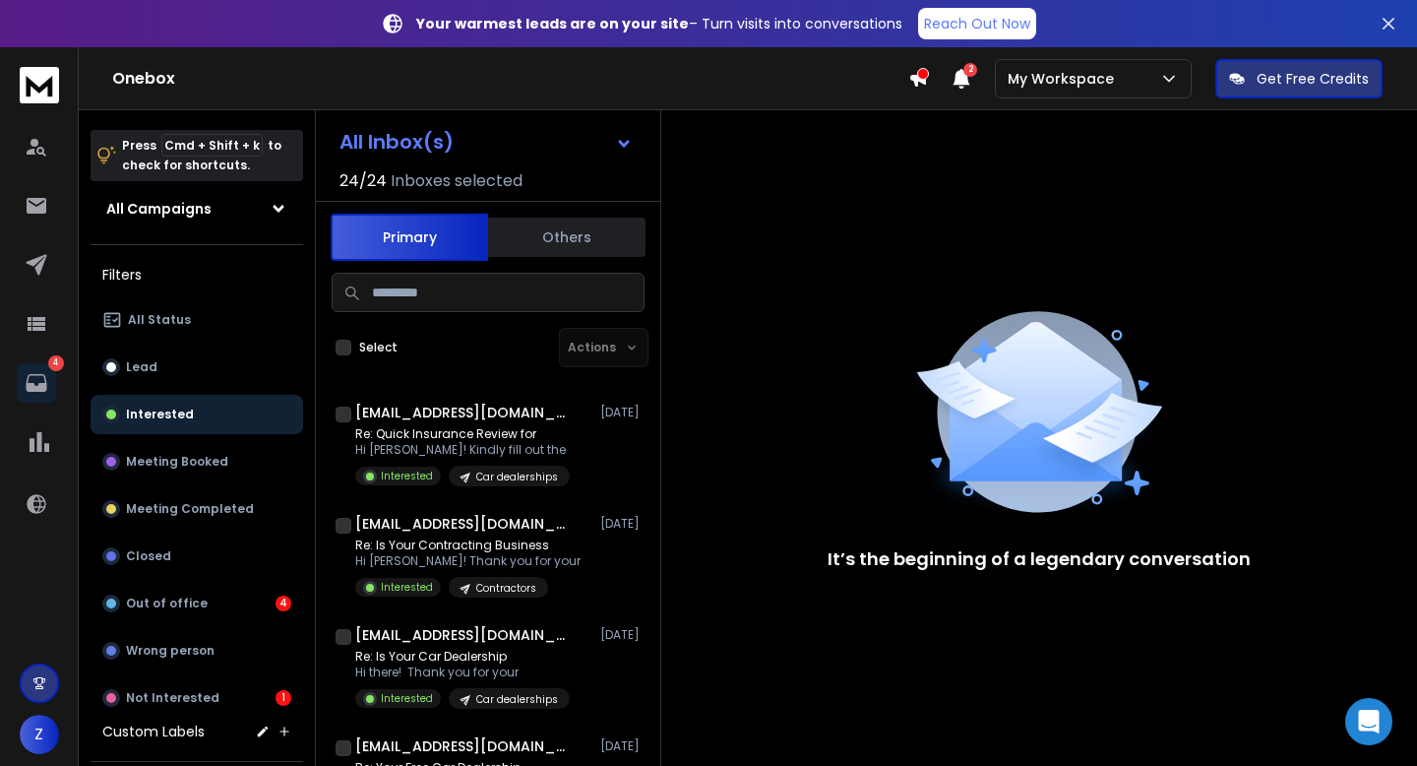
click at [1387, 22] on icon at bounding box center [1388, 24] width 12 height 12
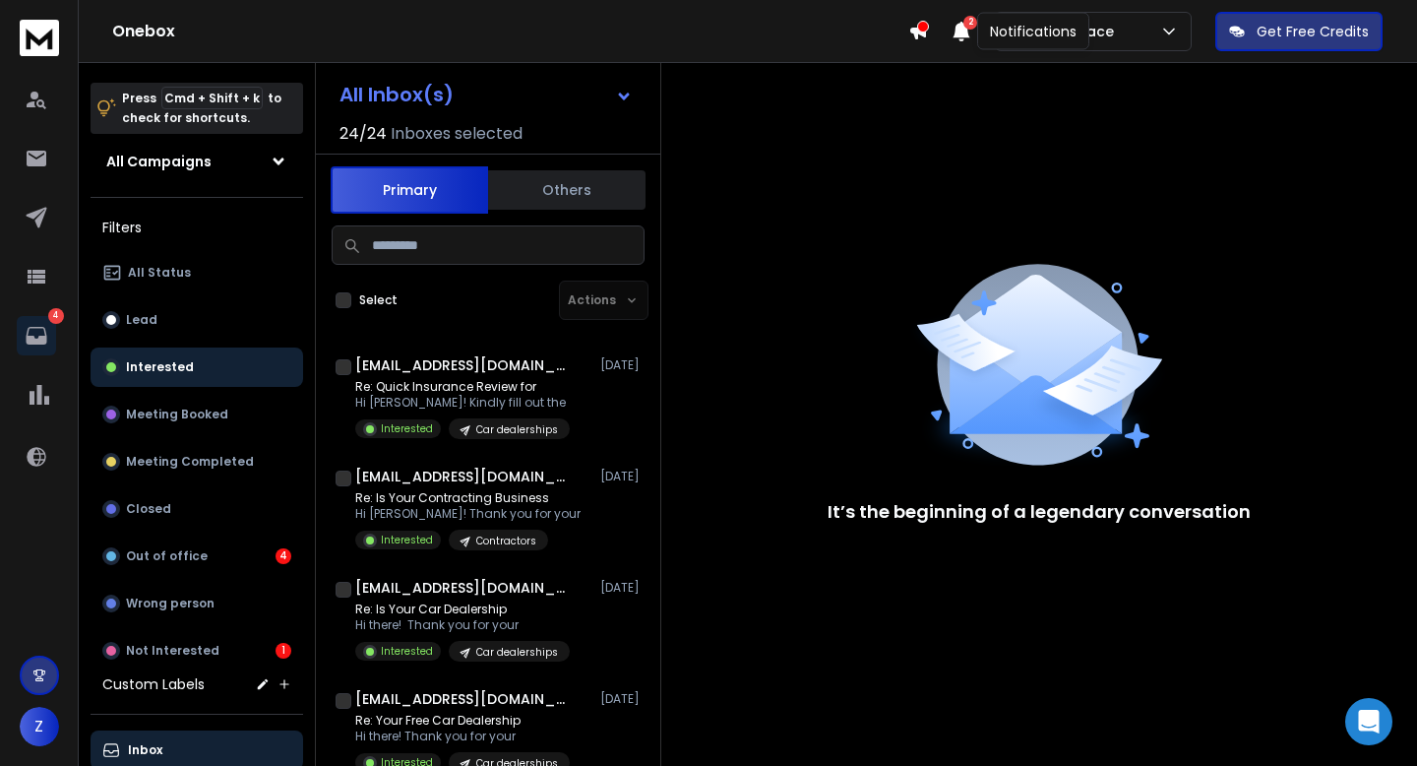
click at [968, 31] on icon at bounding box center [961, 31] width 18 height 20
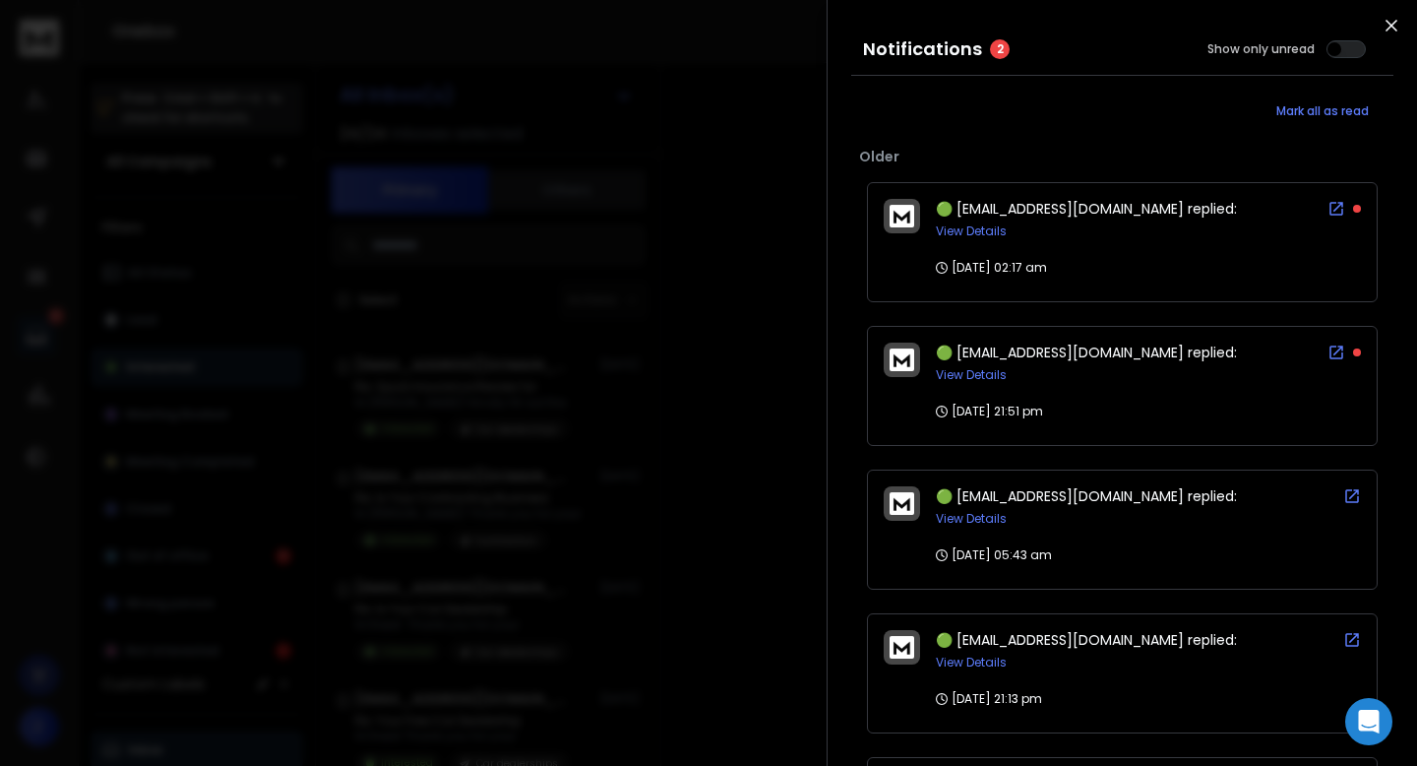
click at [1390, 25] on icon "button" at bounding box center [1391, 26] width 20 height 20
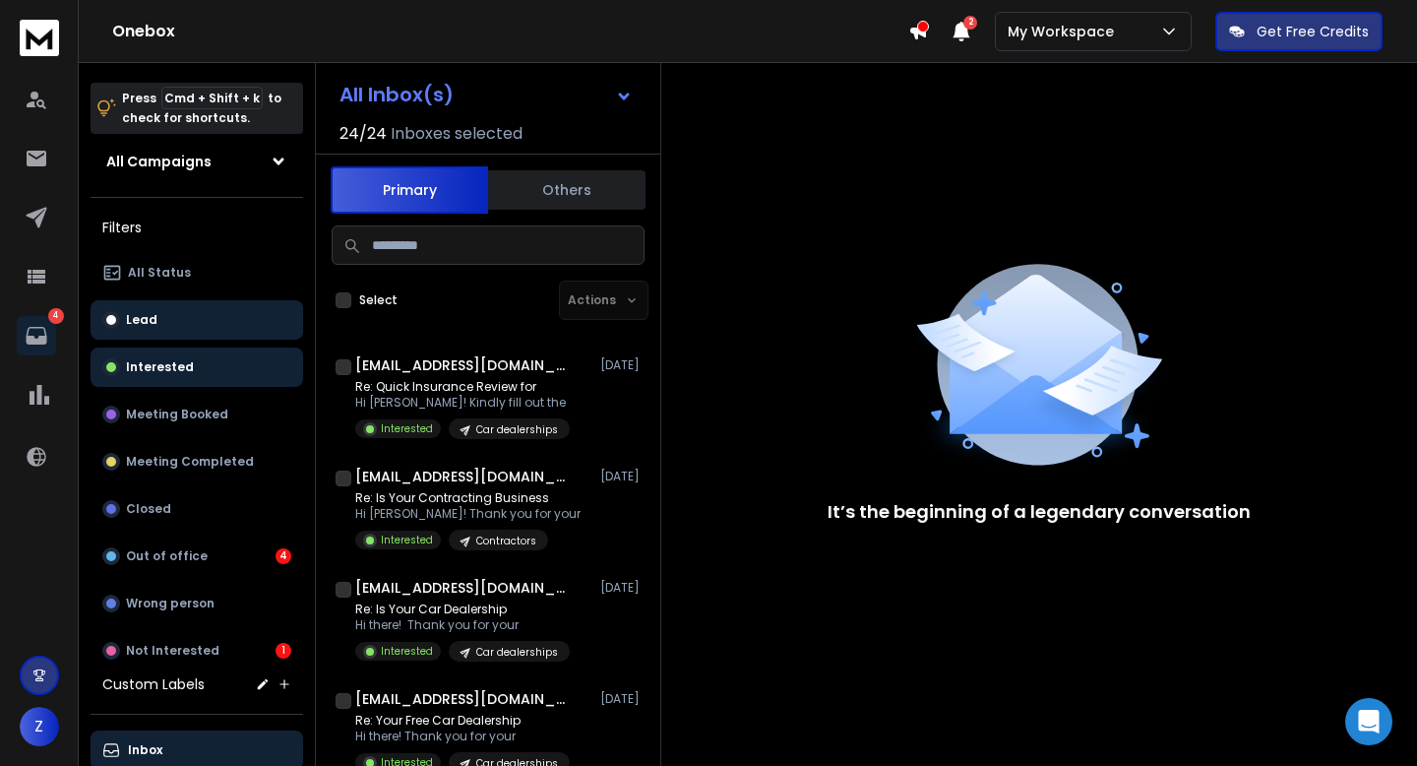
click at [173, 303] on button "Lead" at bounding box center [197, 319] width 213 height 39
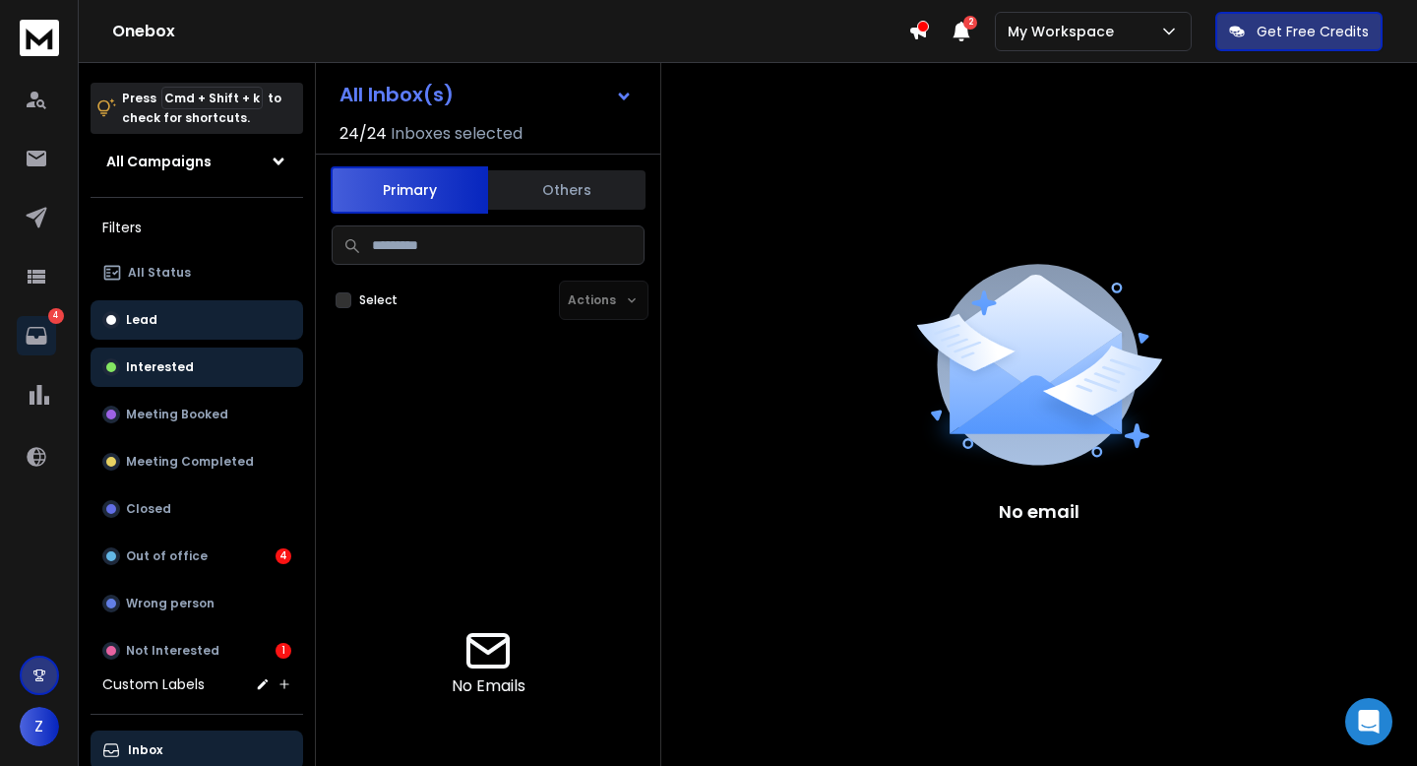
click at [157, 368] on p "Interested" at bounding box center [160, 367] width 68 height 16
